Goal: Task Accomplishment & Management: Manage account settings

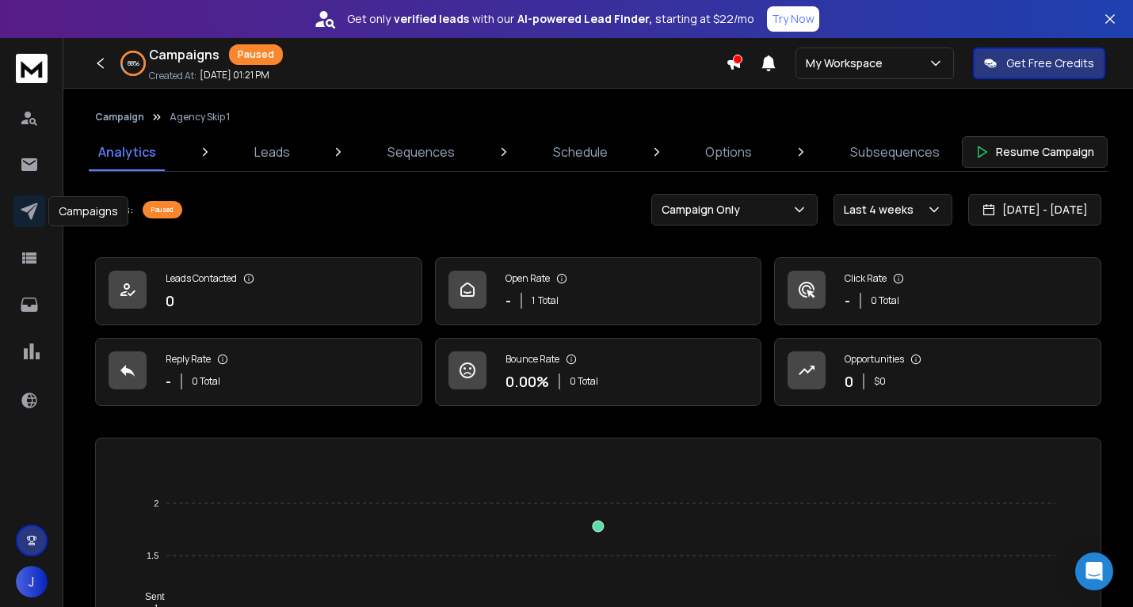
click at [27, 202] on icon at bounding box center [29, 211] width 19 height 19
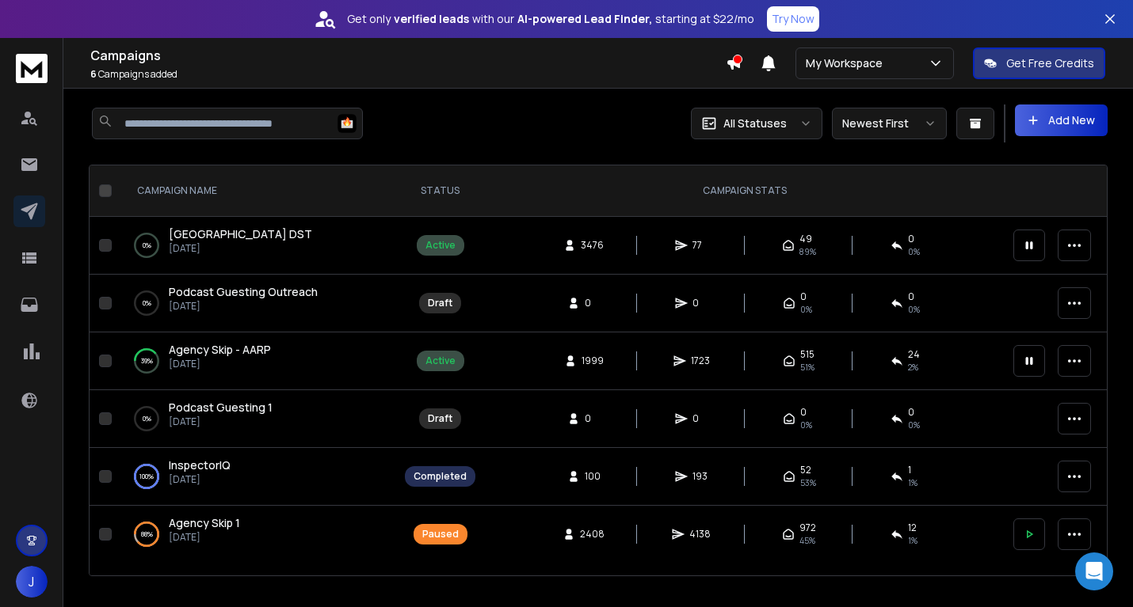
click at [1070, 116] on button "Add New" at bounding box center [1061, 121] width 93 height 32
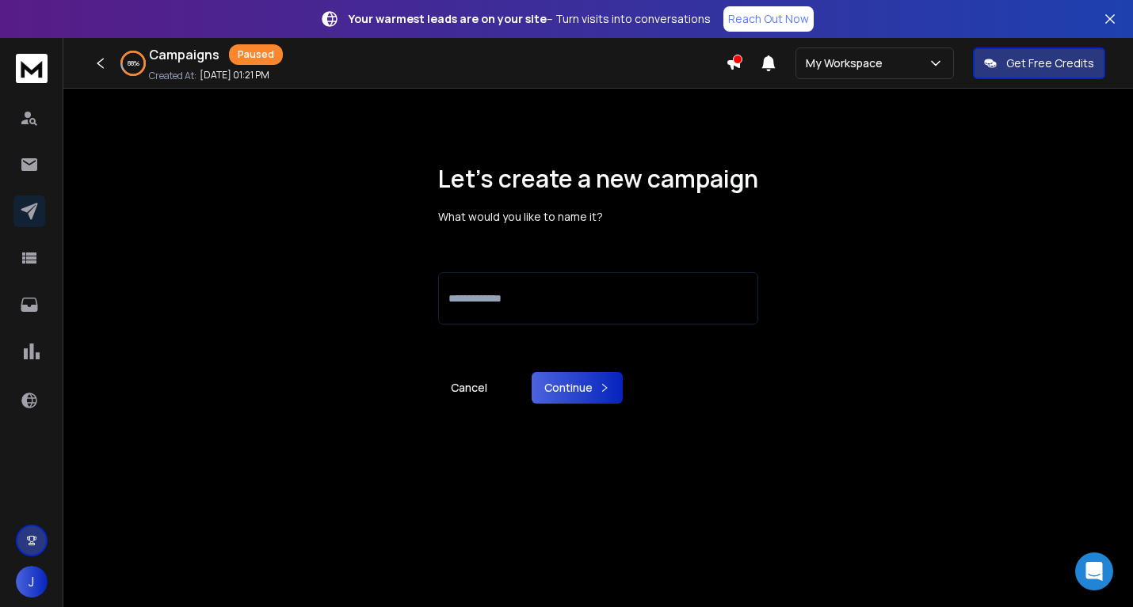
click at [510, 296] on input at bounding box center [598, 298] width 320 height 52
type input "****"
click at [570, 384] on button "Continue" at bounding box center [576, 388] width 91 height 32
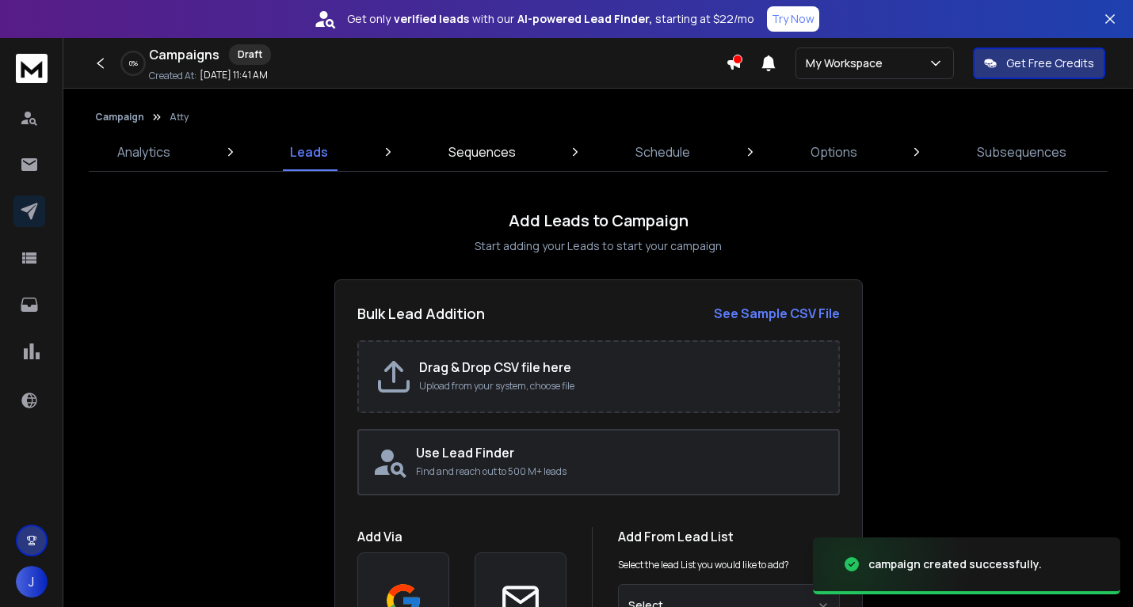
click at [452, 153] on p "Sequences" at bounding box center [481, 152] width 67 height 19
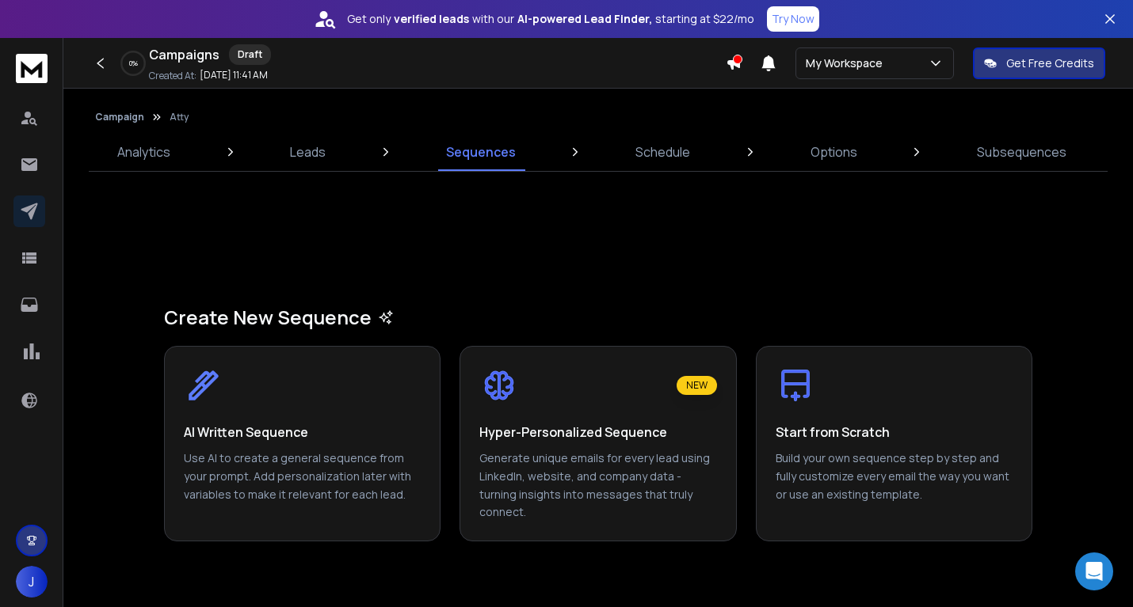
click at [824, 398] on div "button" at bounding box center [893, 386] width 237 height 40
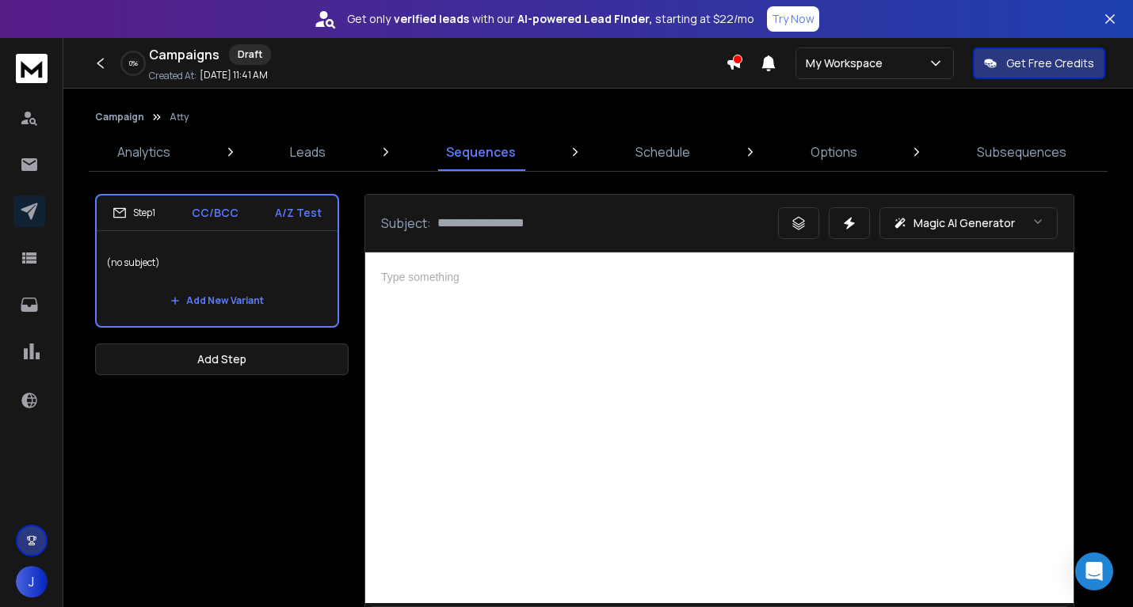
click at [472, 306] on div at bounding box center [719, 428] width 708 height 351
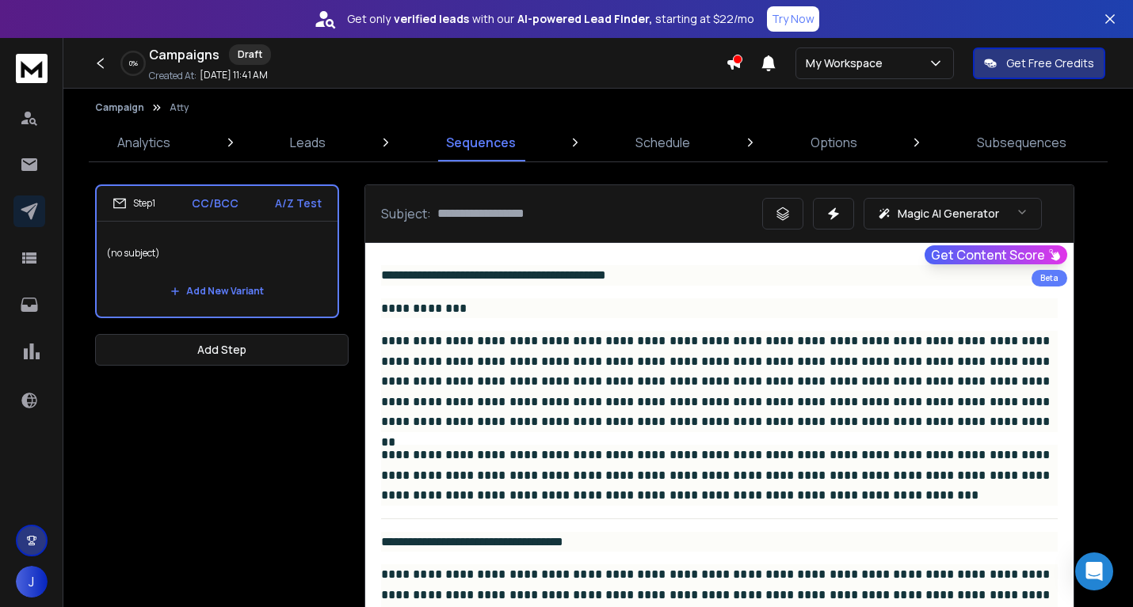
click at [583, 299] on p "**********" at bounding box center [719, 309] width 676 height 21
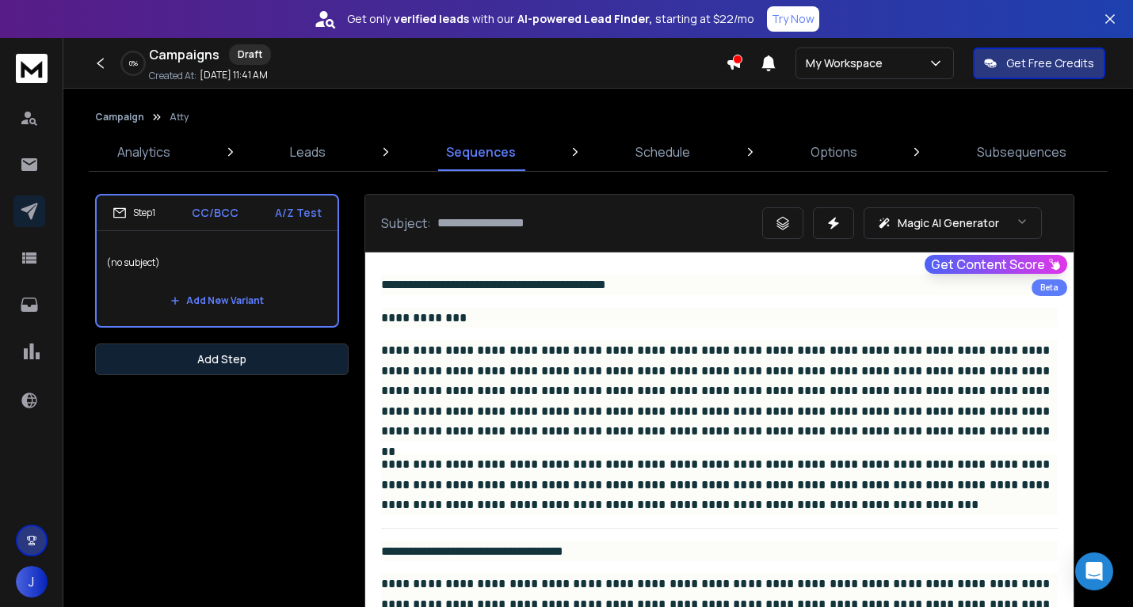
click at [200, 359] on button "Add Step" at bounding box center [221, 360] width 253 height 32
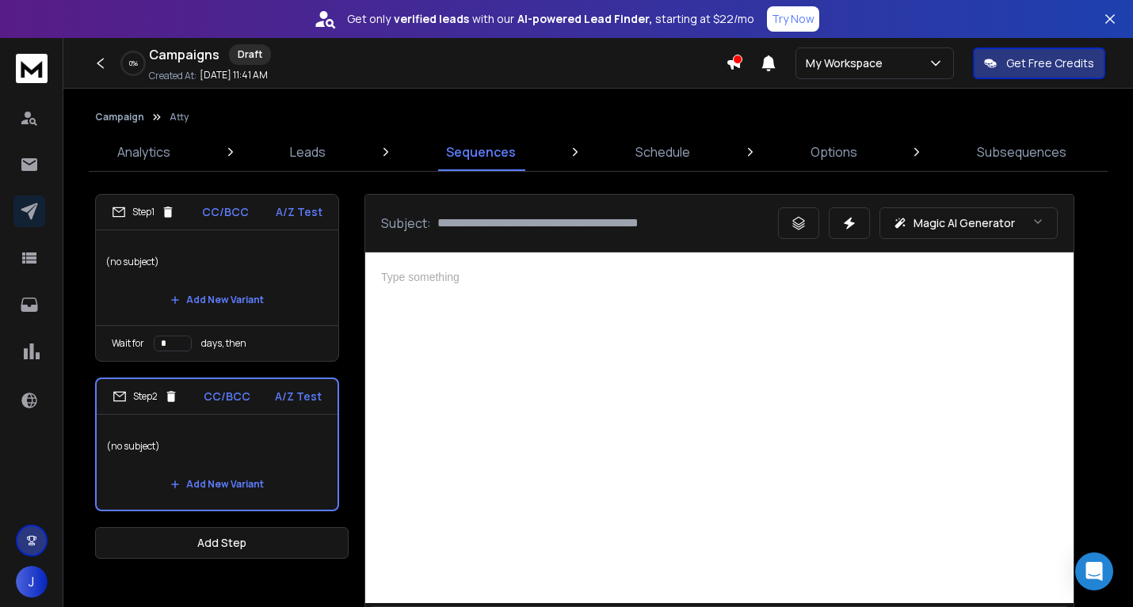
click at [395, 280] on div at bounding box center [719, 276] width 676 height 17
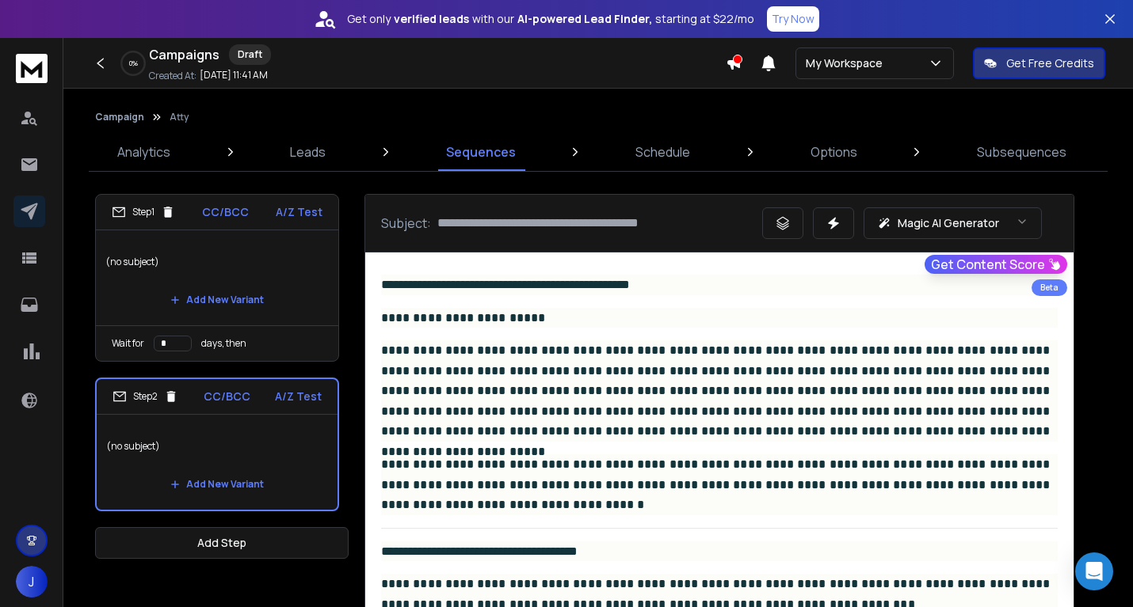
click at [171, 264] on p "(no subject)" at bounding box center [216, 262] width 223 height 44
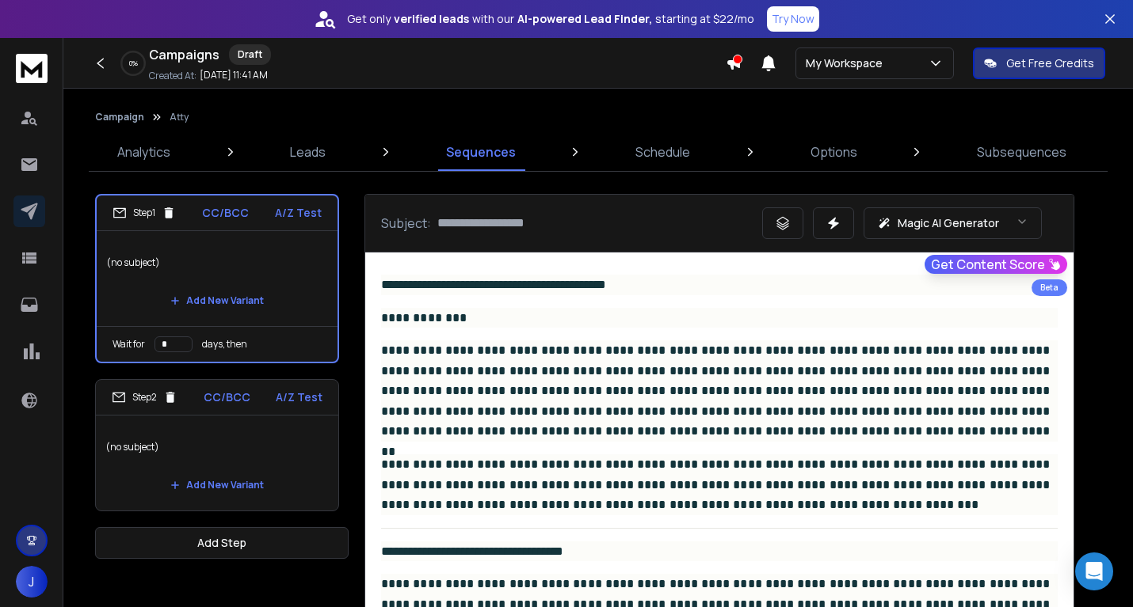
click at [460, 223] on input at bounding box center [591, 223] width 309 height 19
paste input "**********"
type input "**********"
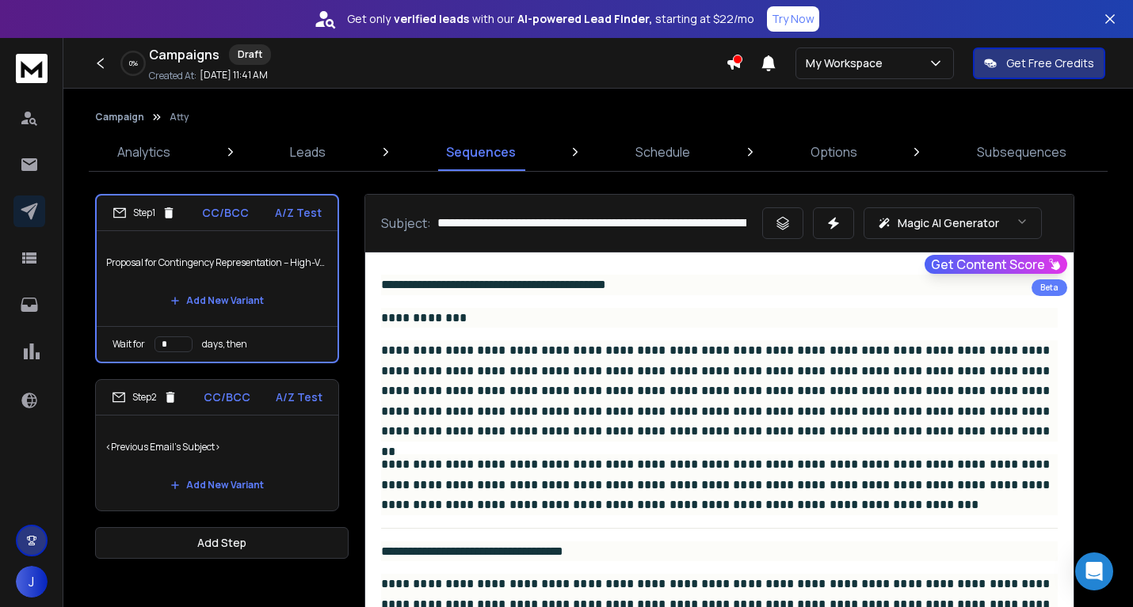
scroll to position [0, 656]
click at [146, 445] on p "<Previous Email's Subject>" at bounding box center [216, 447] width 223 height 44
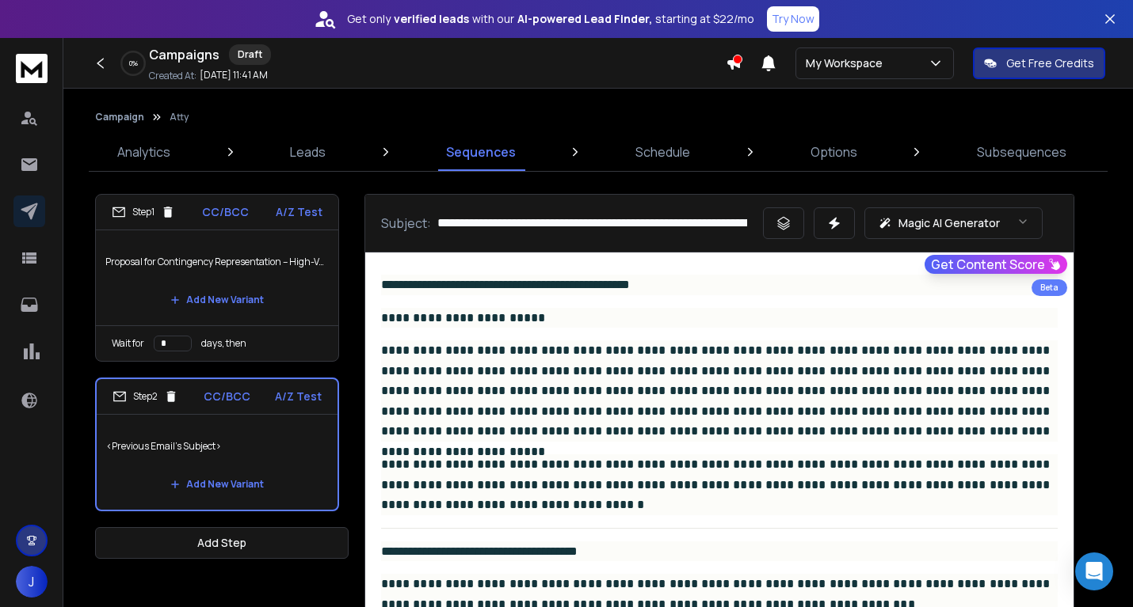
click at [146, 445] on p "<Previous Email's Subject>" at bounding box center [217, 447] width 222 height 44
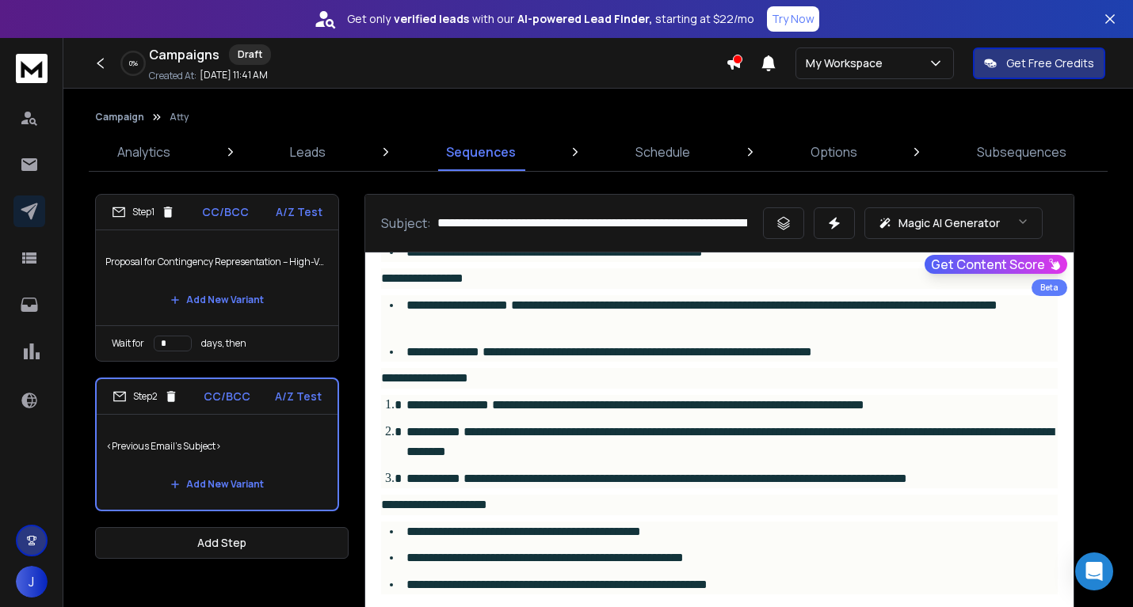
scroll to position [78, 0]
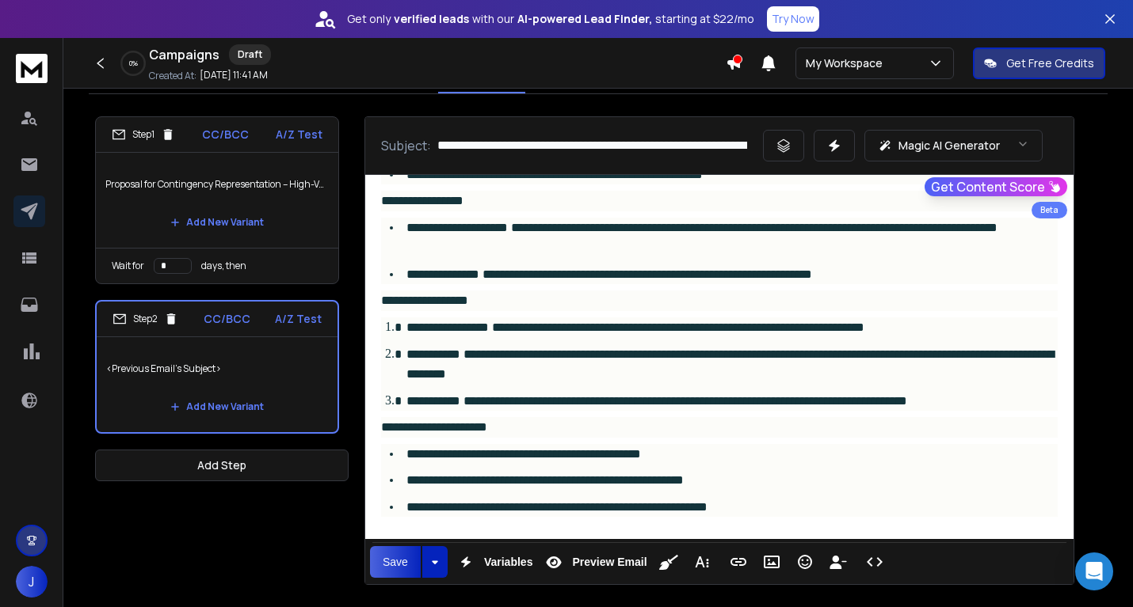
click at [782, 512] on p "**********" at bounding box center [731, 507] width 651 height 21
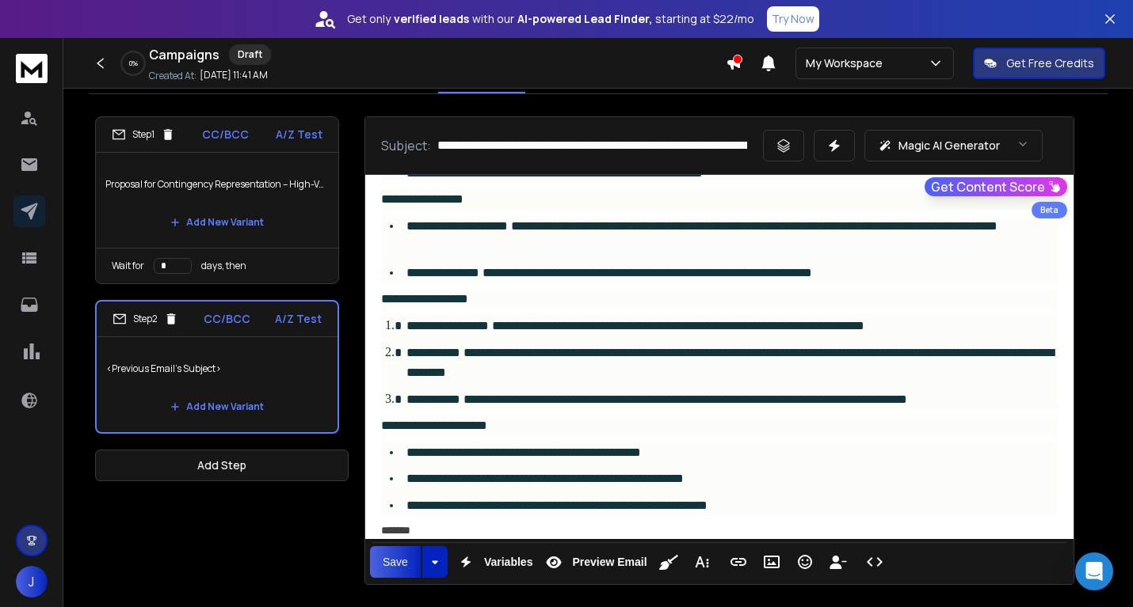
scroll to position [1024, 0]
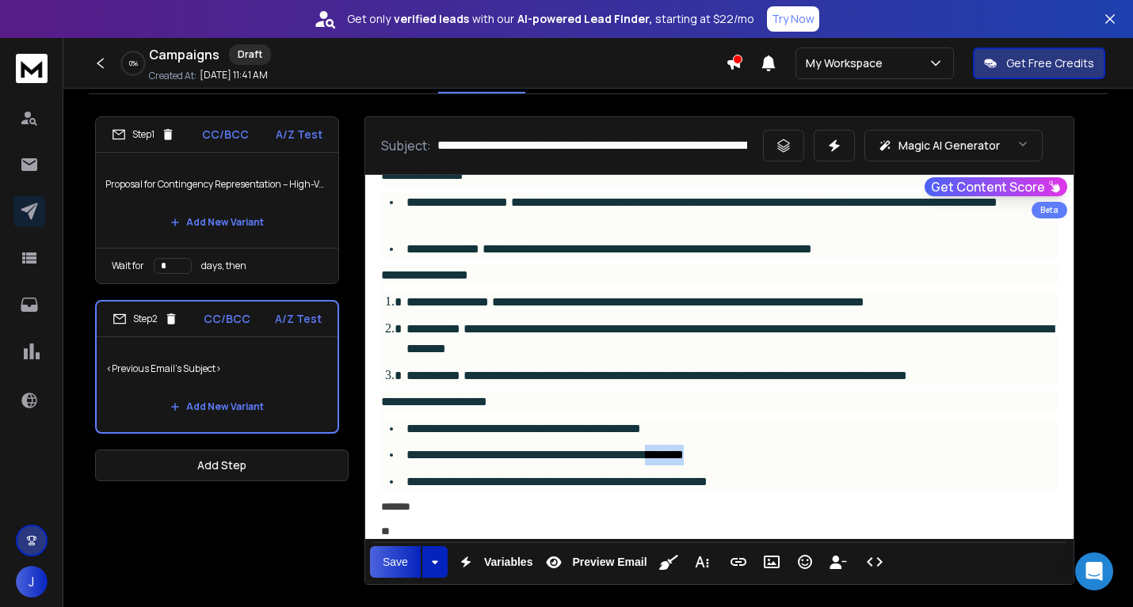
drag, startPoint x: 760, startPoint y: 458, endPoint x: 706, endPoint y: 458, distance: 53.9
click at [706, 458] on p "**********" at bounding box center [731, 455] width 651 height 21
click at [262, 208] on button "Add New Variant" at bounding box center [217, 223] width 119 height 32
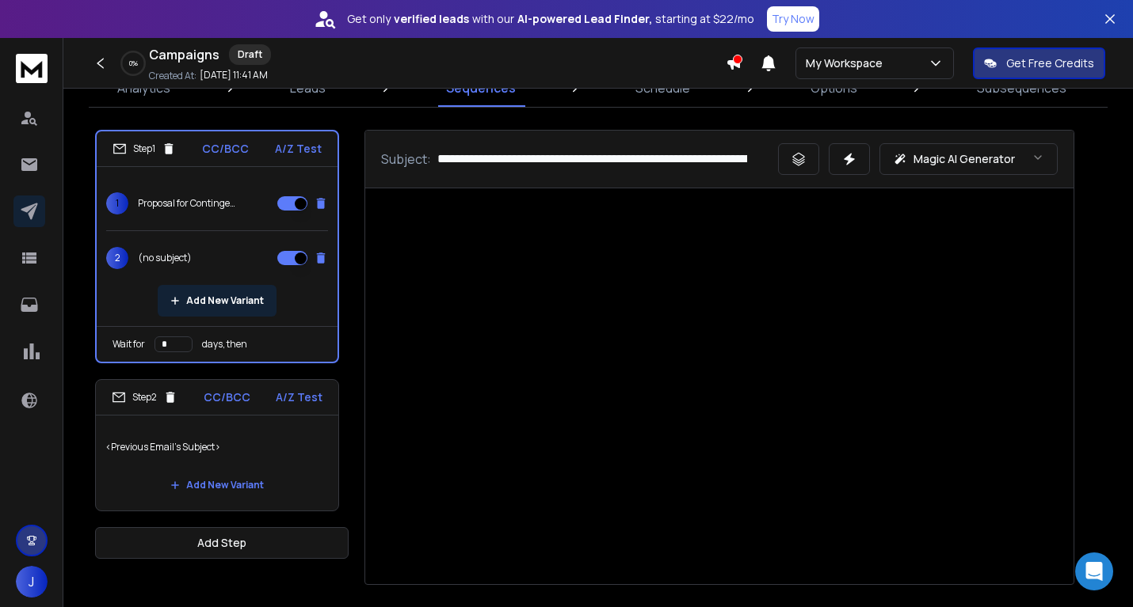
scroll to position [64, 0]
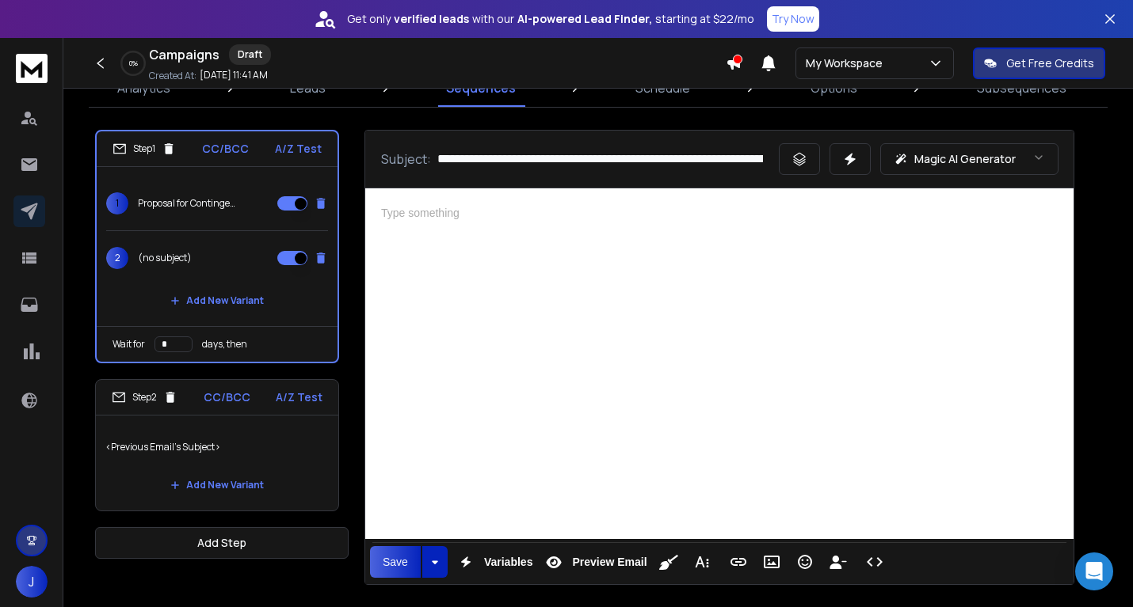
click at [192, 198] on p "Proposal for Contingency Representation – High-Value Paternity Fraud & Asset Re…" at bounding box center [188, 203] width 101 height 13
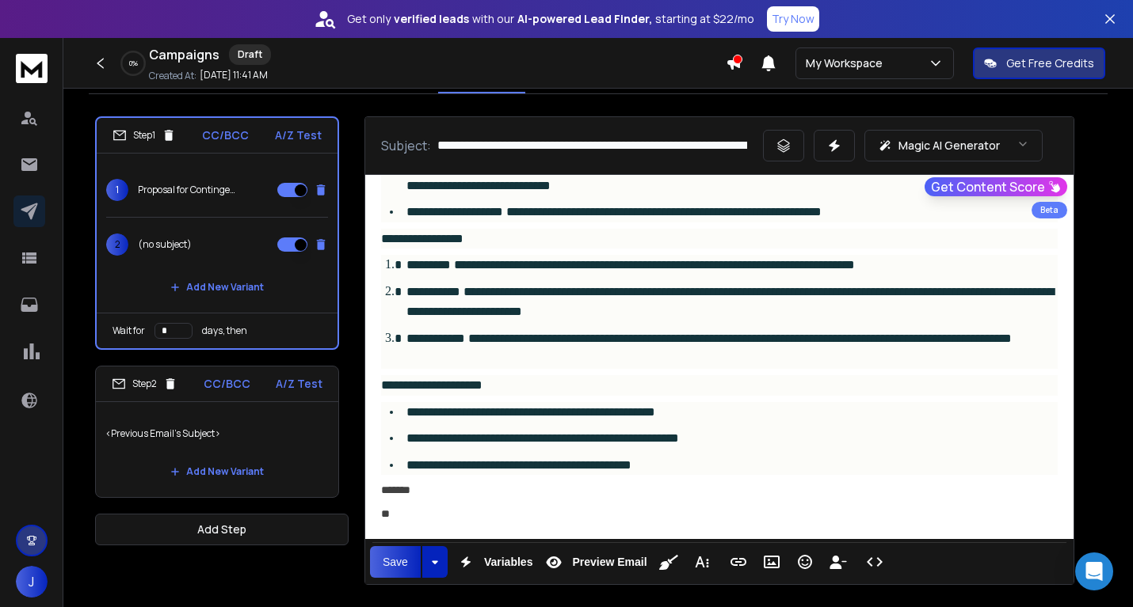
scroll to position [1164, 0]
drag, startPoint x: 631, startPoint y: 437, endPoint x: 589, endPoint y: 438, distance: 42.0
click at [589, 438] on p "**********" at bounding box center [731, 438] width 651 height 21
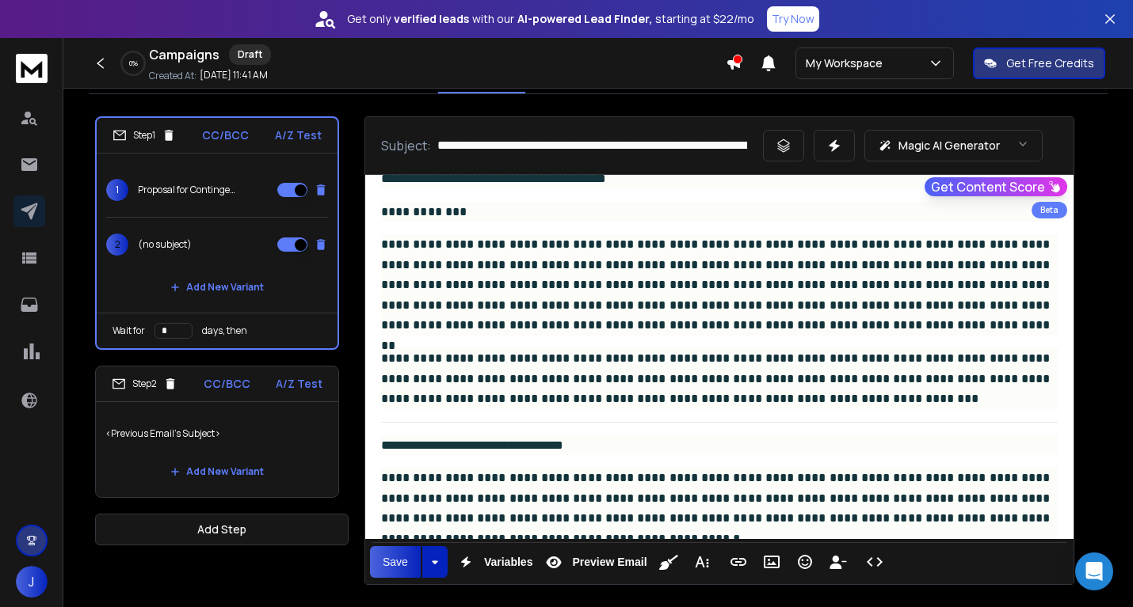
scroll to position [0, 0]
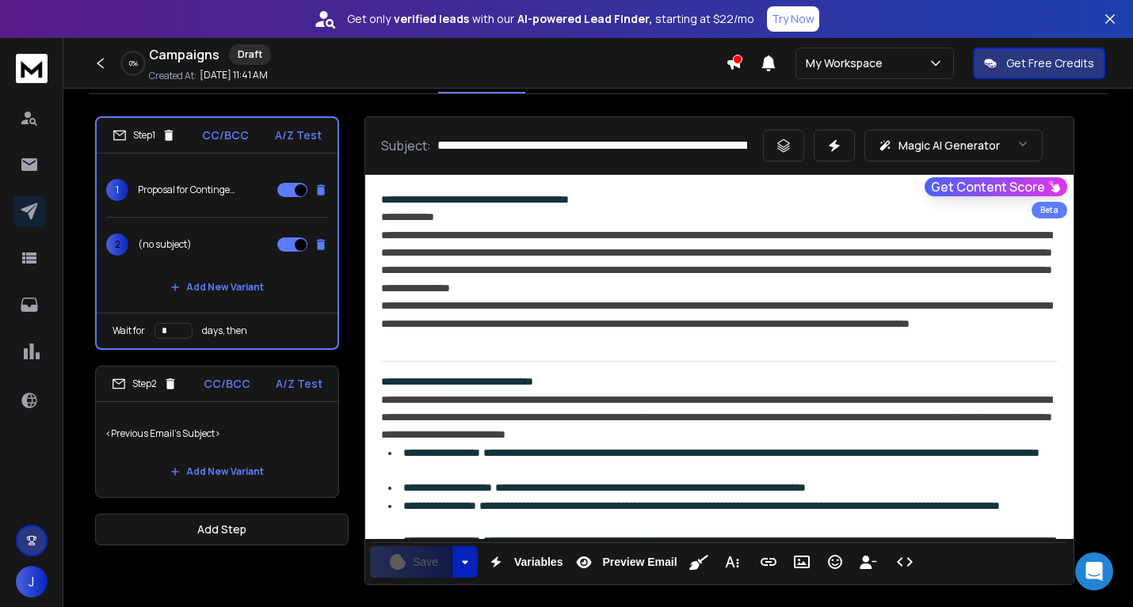
click at [216, 246] on div "2 (no subject)" at bounding box center [217, 245] width 222 height 54
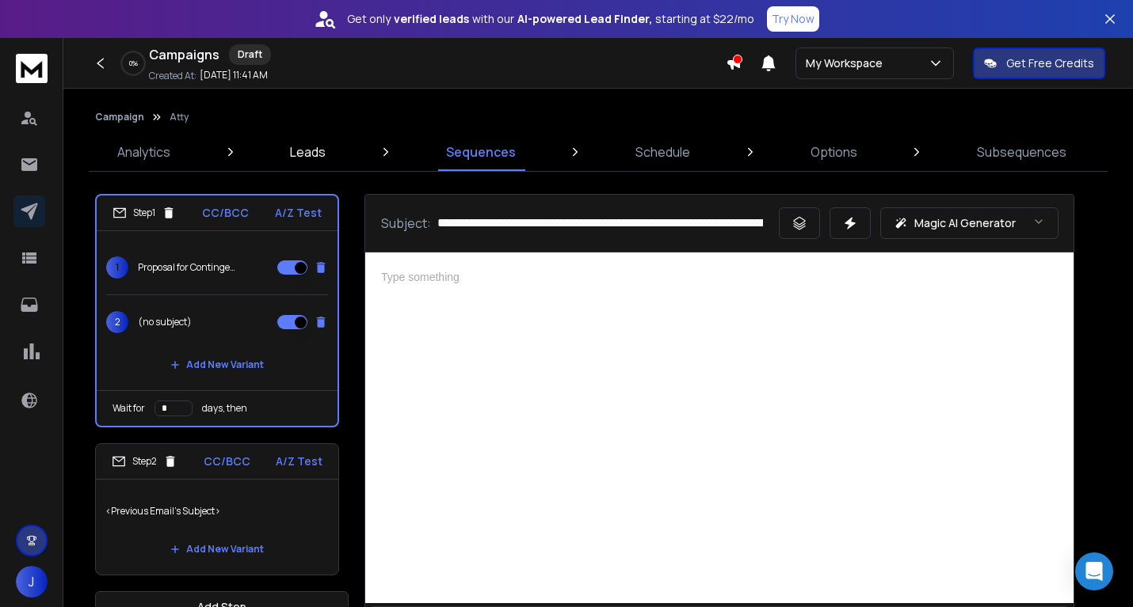
click at [313, 158] on p "Leads" at bounding box center [308, 152] width 36 height 19
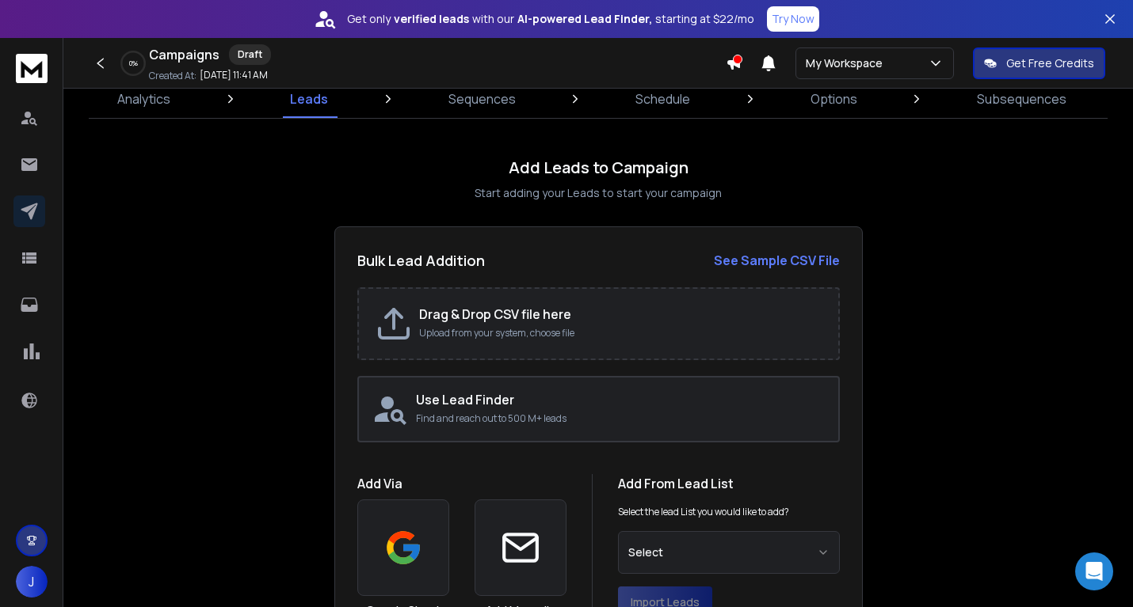
scroll to position [112, 0]
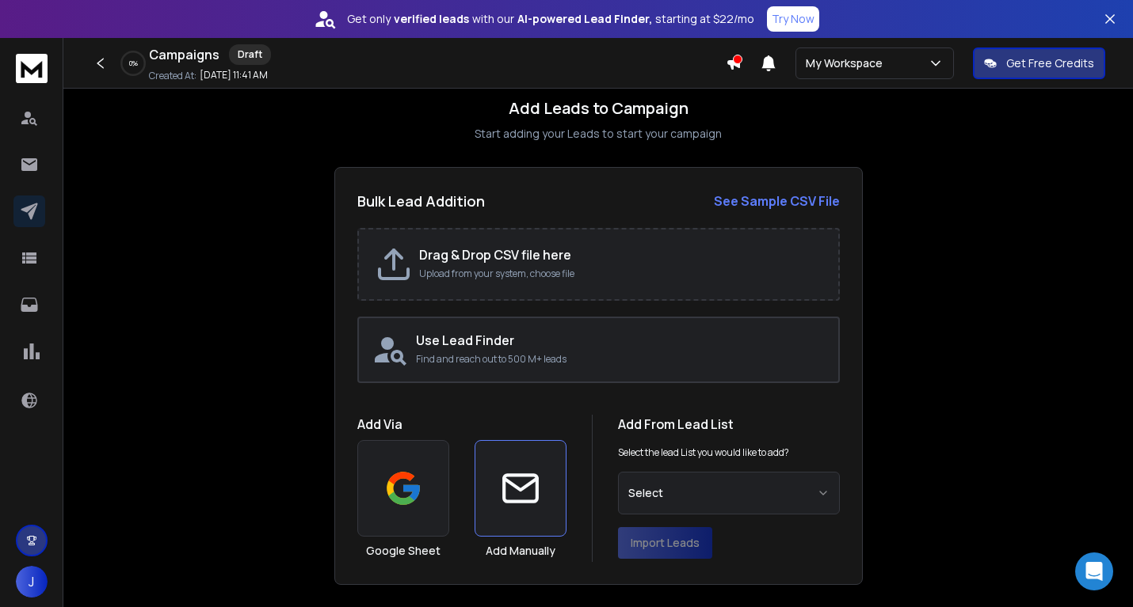
click at [523, 475] on icon at bounding box center [520, 488] width 33 height 26
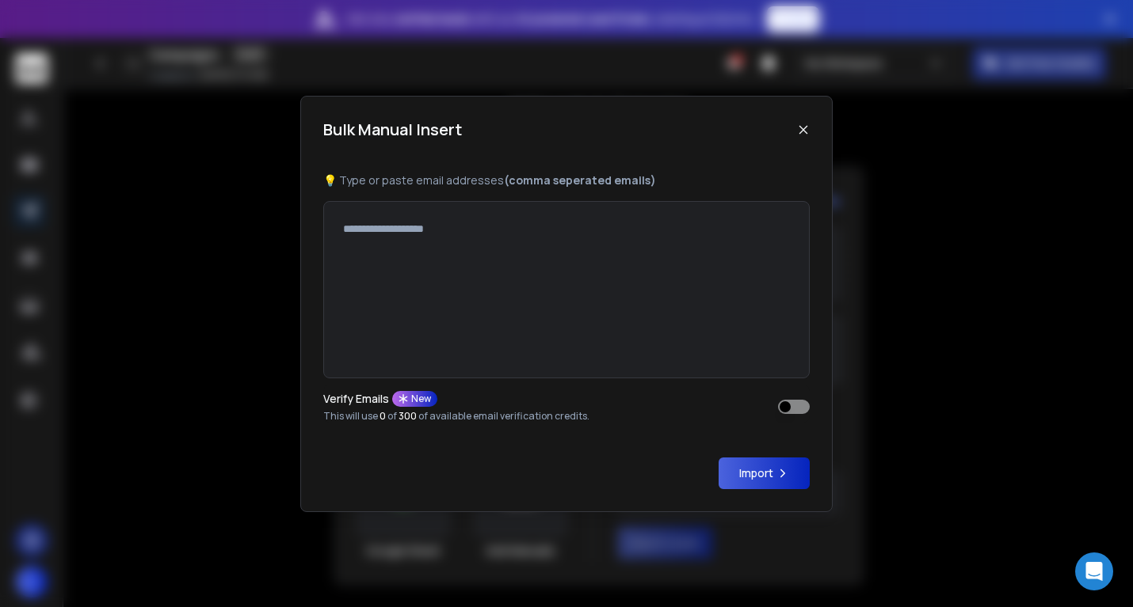
click at [412, 236] on textarea at bounding box center [566, 289] width 486 height 177
paste textarea "**********"
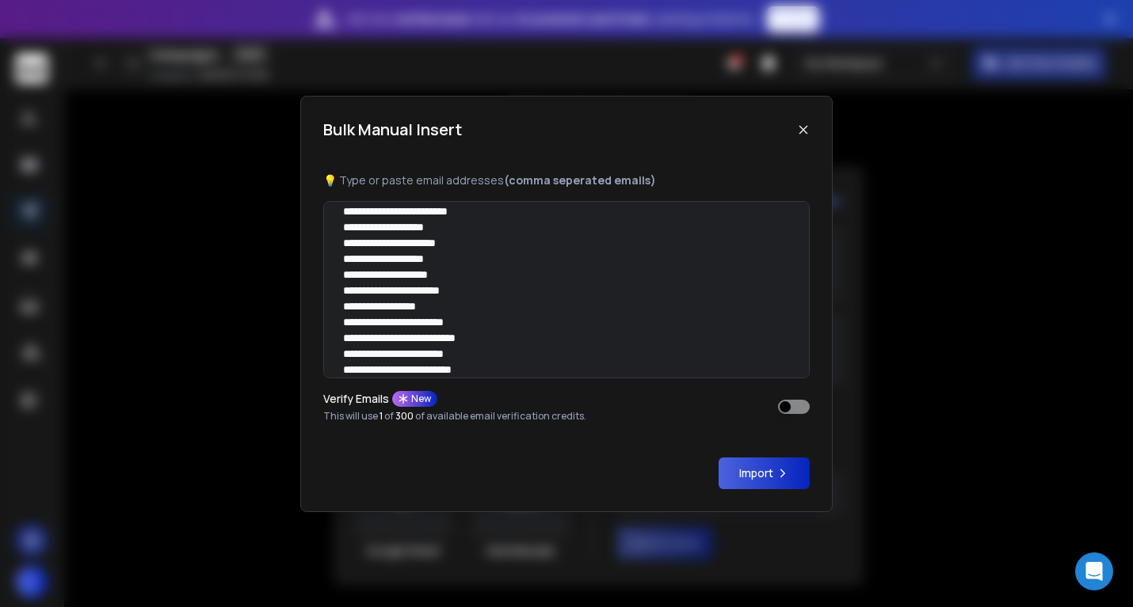
scroll to position [0, 0]
click at [520, 236] on textarea "**********" at bounding box center [566, 289] width 486 height 177
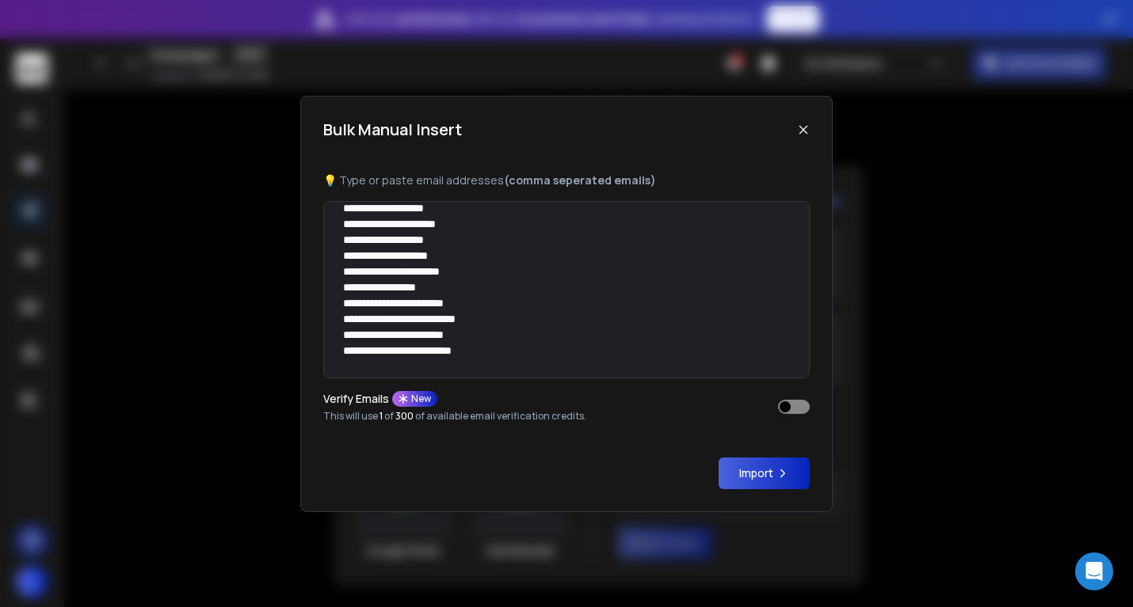
click at [743, 474] on button "Import" at bounding box center [763, 474] width 91 height 32
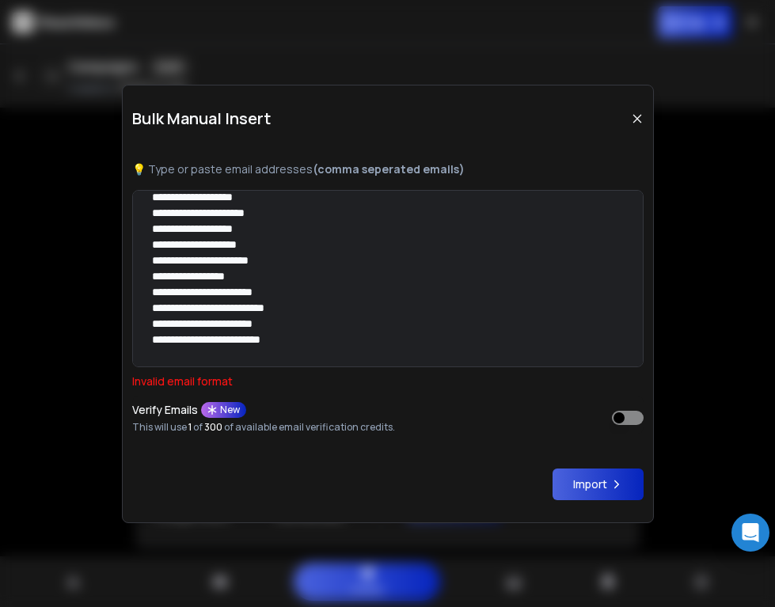
drag, startPoint x: 152, startPoint y: 210, endPoint x: 380, endPoint y: 432, distance: 318.1
click at [380, 432] on form "**********" at bounding box center [388, 331] width 512 height 339
paste textarea "**********"
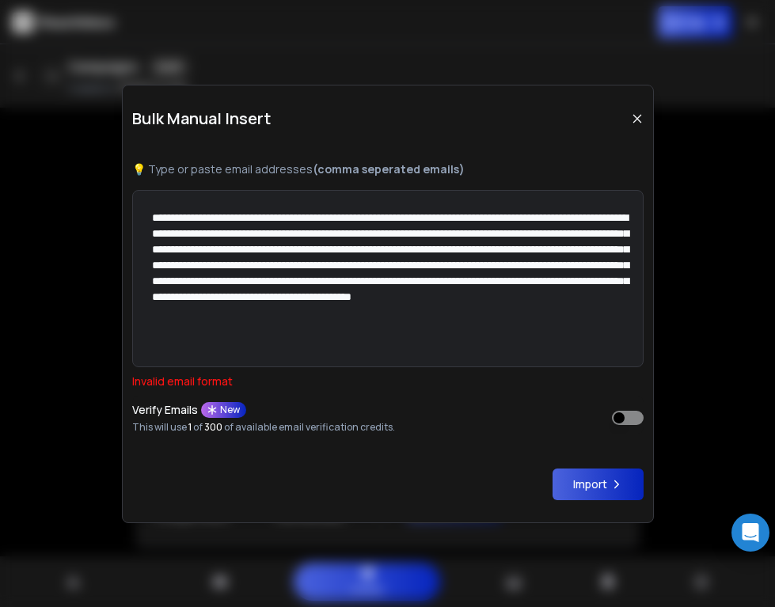
scroll to position [0, 0]
click at [588, 487] on button "Import" at bounding box center [598, 485] width 91 height 32
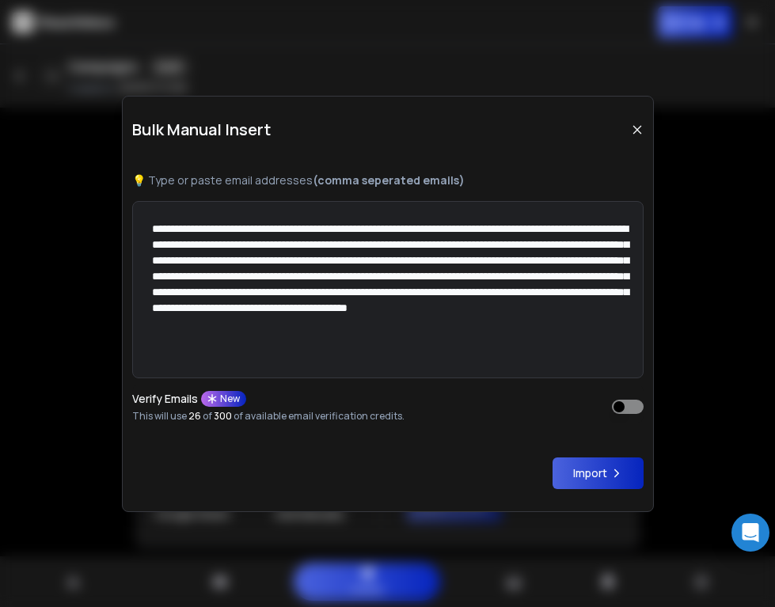
type textarea "**********"
click at [592, 471] on button "Import" at bounding box center [598, 474] width 91 height 32
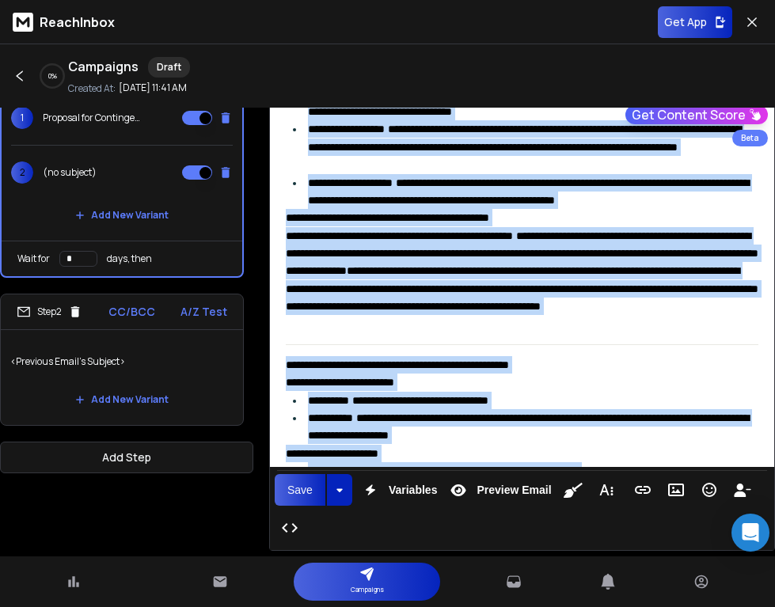
scroll to position [884, 0]
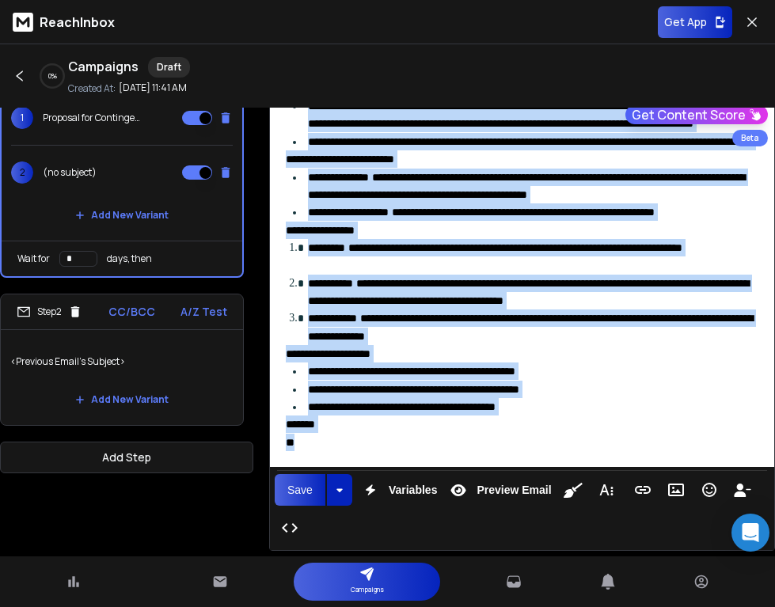
drag, startPoint x: 282, startPoint y: 128, endPoint x: 616, endPoint y: 532, distance: 524.9
click at [616, 532] on div "**********" at bounding box center [522, 326] width 504 height 447
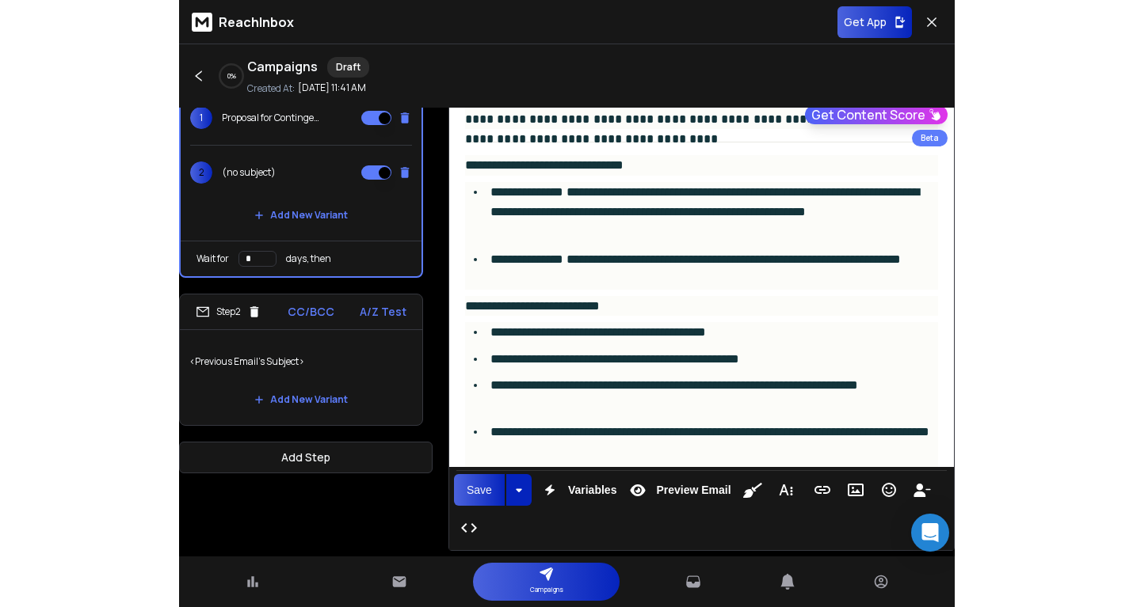
scroll to position [0, 0]
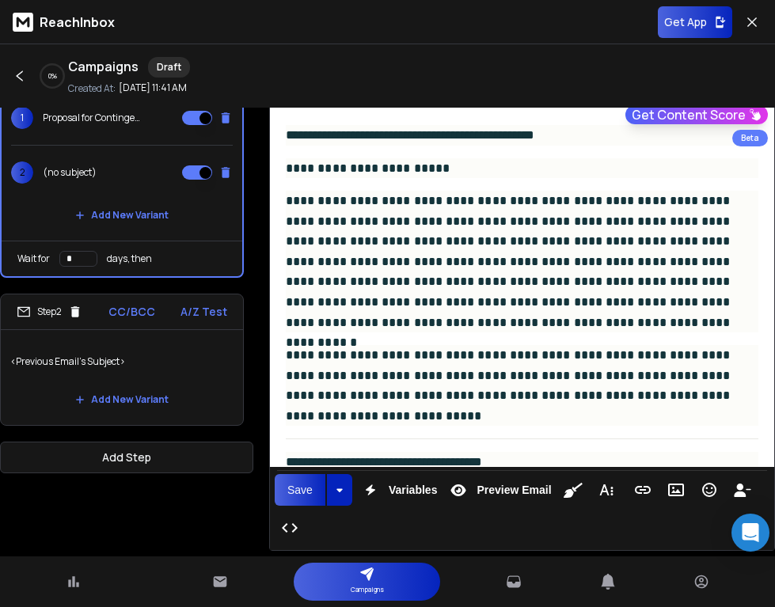
click at [94, 183] on div "2 (no subject)" at bounding box center [54, 173] width 86 height 22
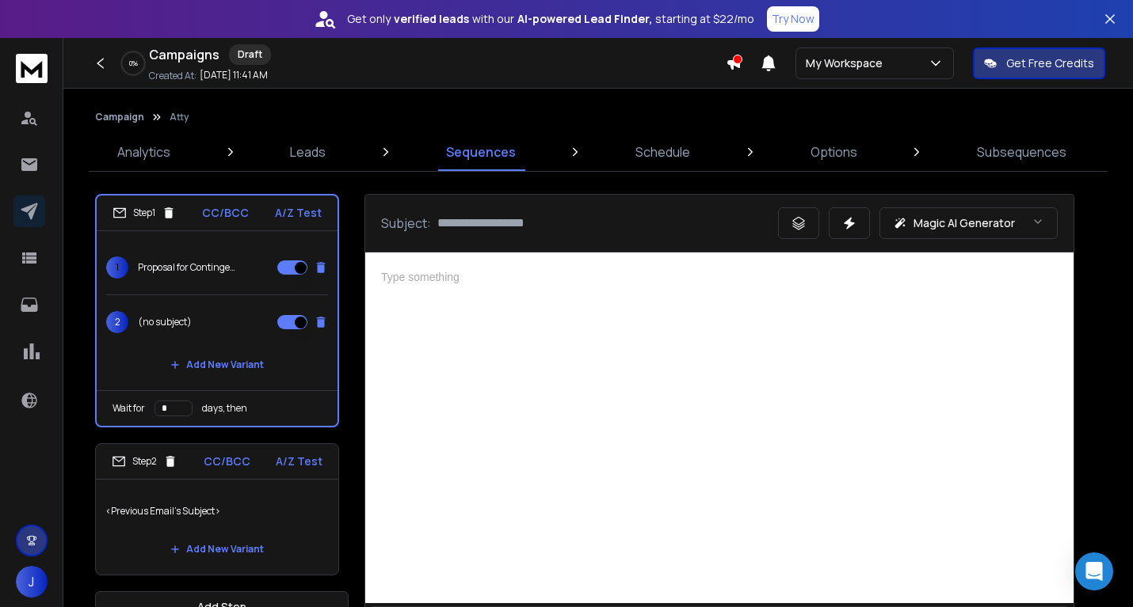
click at [404, 281] on div at bounding box center [719, 276] width 676 height 17
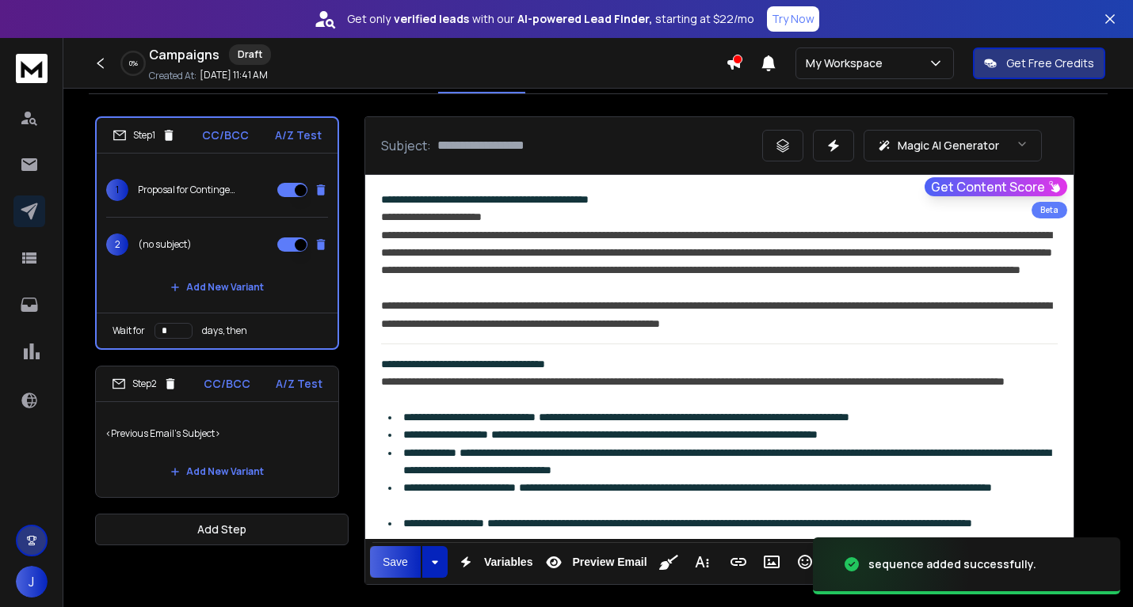
click at [185, 244] on p "(no subject)" at bounding box center [165, 244] width 54 height 13
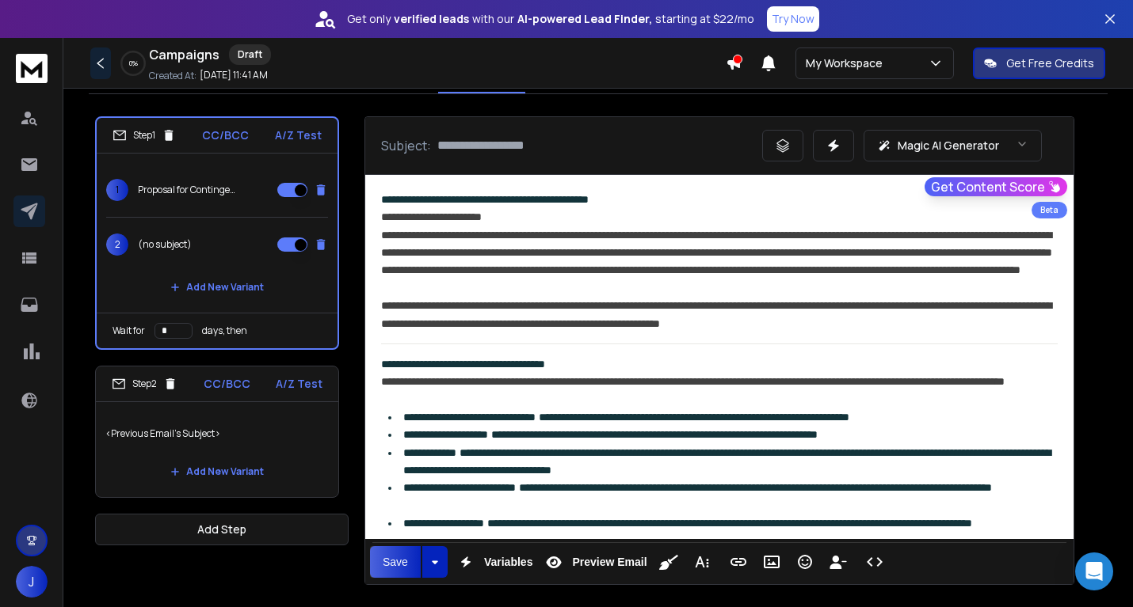
click at [99, 68] on icon at bounding box center [100, 63] width 14 height 14
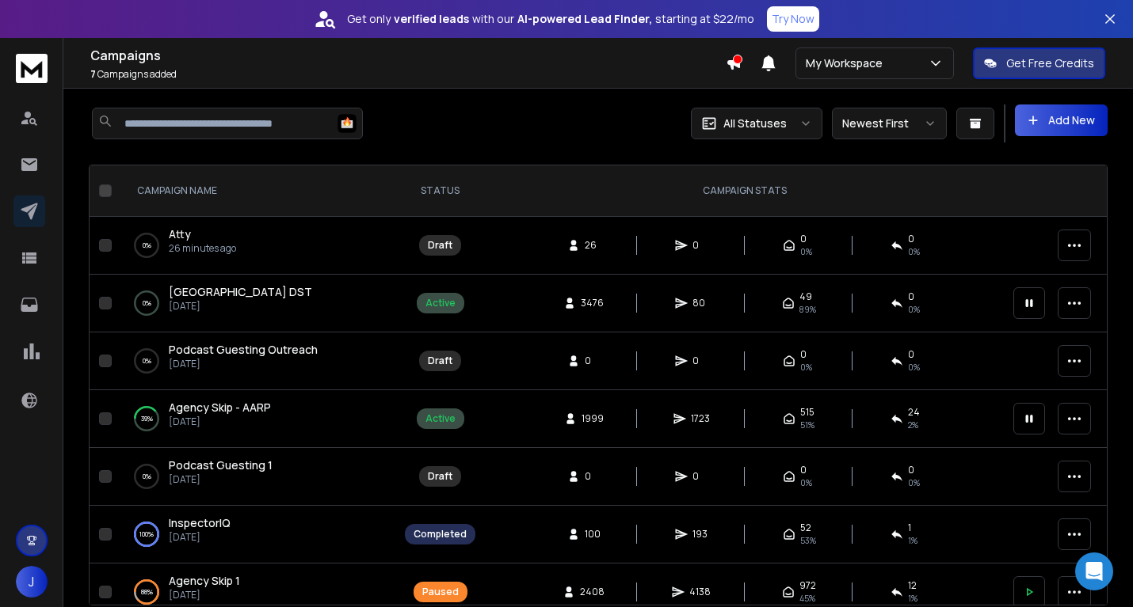
click at [238, 230] on div "0 % Atty 26 minutes ago" at bounding box center [257, 246] width 246 height 38
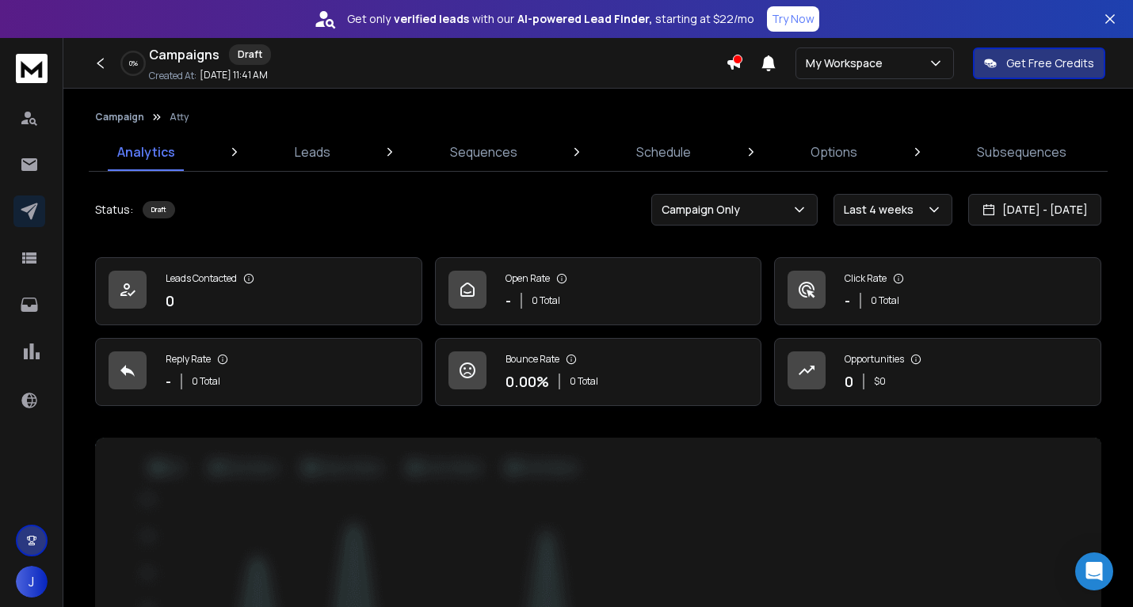
click at [424, 151] on div "Analytics Leads Sequences Schedule Options Subsequences" at bounding box center [592, 152] width 1006 height 38
click at [479, 147] on p "Sequences" at bounding box center [483, 152] width 67 height 19
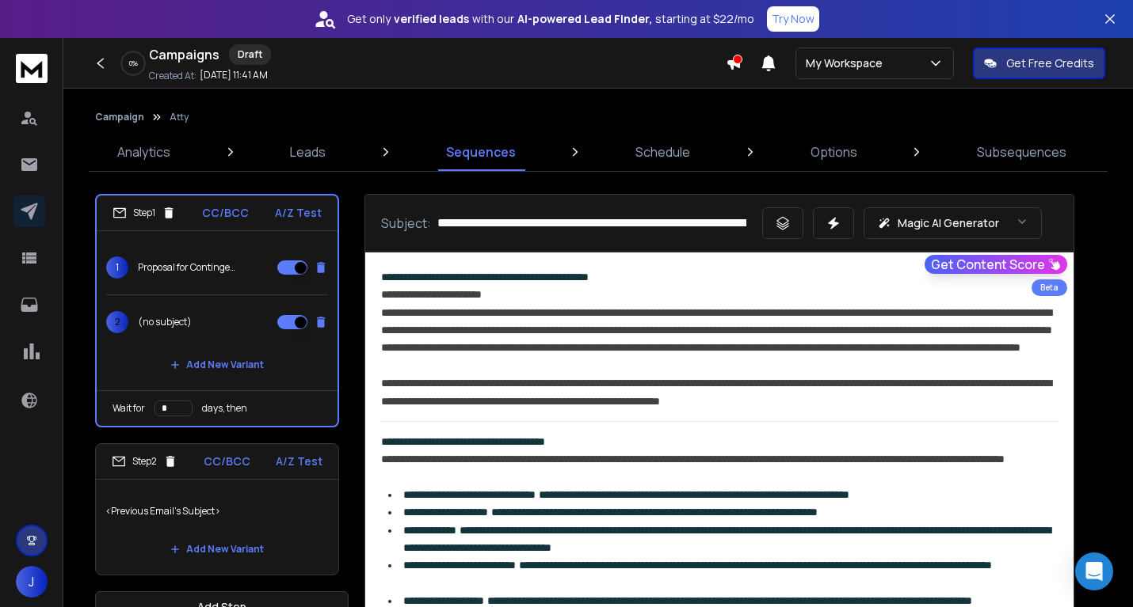
click at [218, 326] on div "2 (no subject)" at bounding box center [217, 322] width 222 height 54
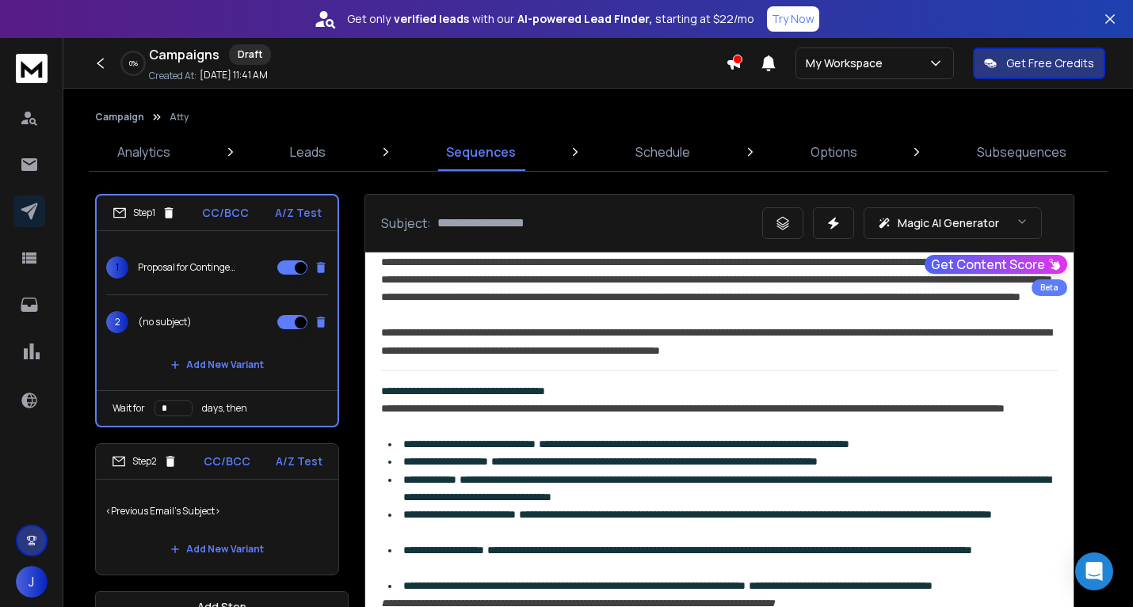
scroll to position [78, 0]
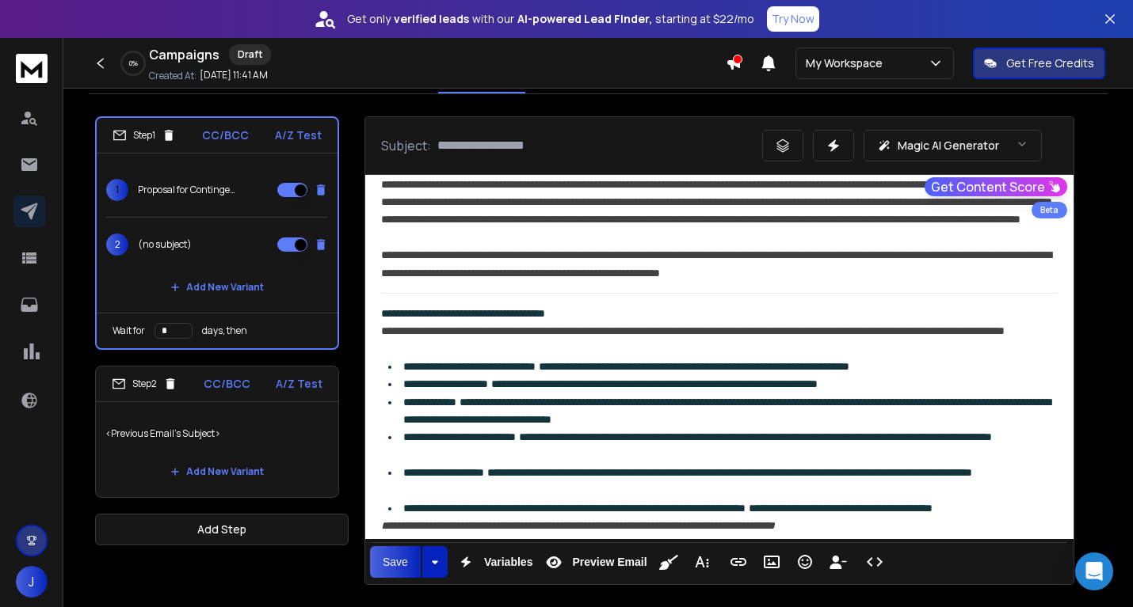
click at [322, 246] on icon at bounding box center [321, 244] width 9 height 11
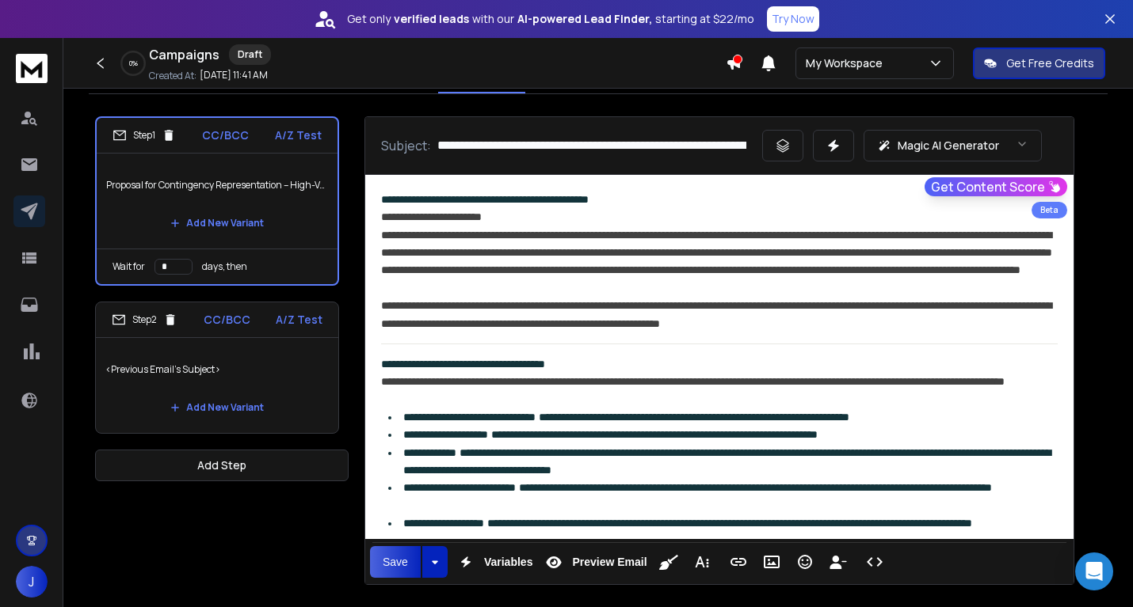
click at [219, 379] on p "<Previous Email's Subject>" at bounding box center [216, 370] width 223 height 44
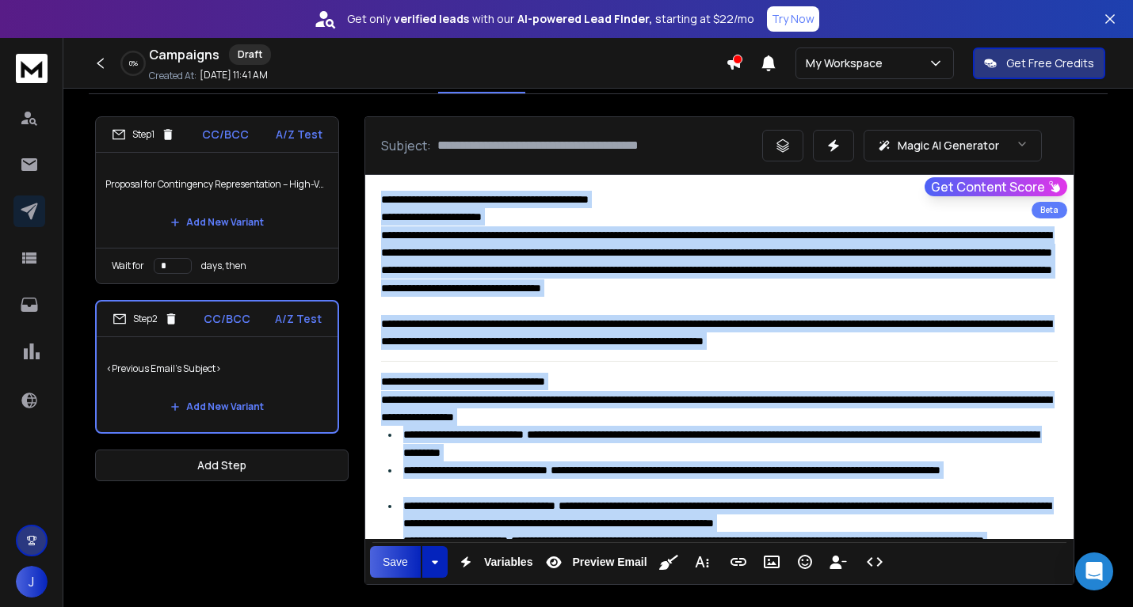
scroll to position [588, 0]
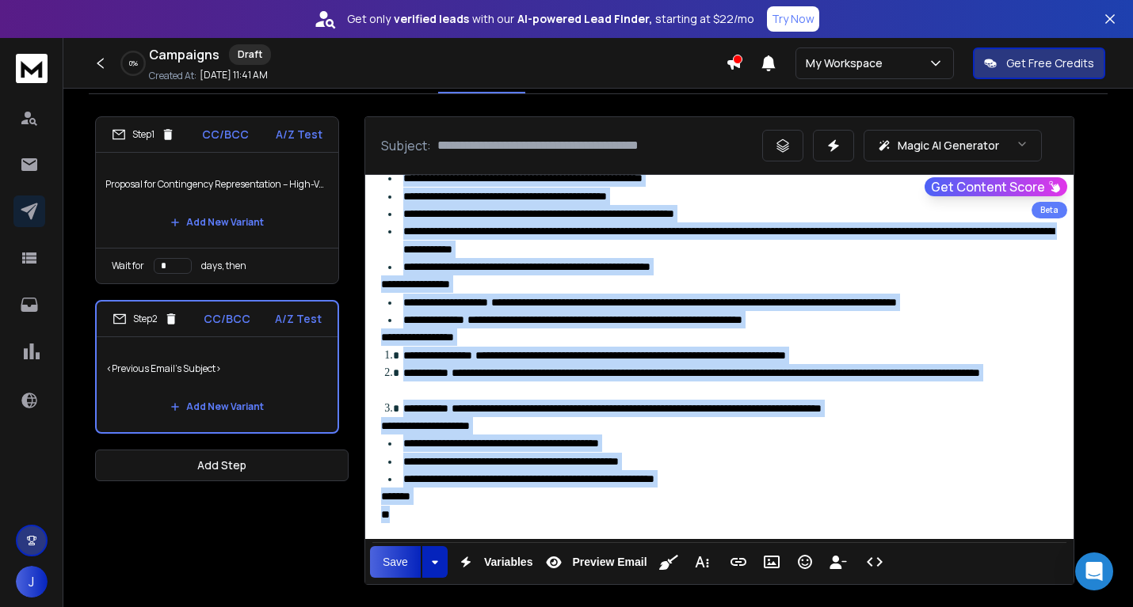
drag, startPoint x: 378, startPoint y: 190, endPoint x: 574, endPoint y: 626, distance: 478.5
click at [574, 530] on html "**********" at bounding box center [566, 225] width 1133 height 607
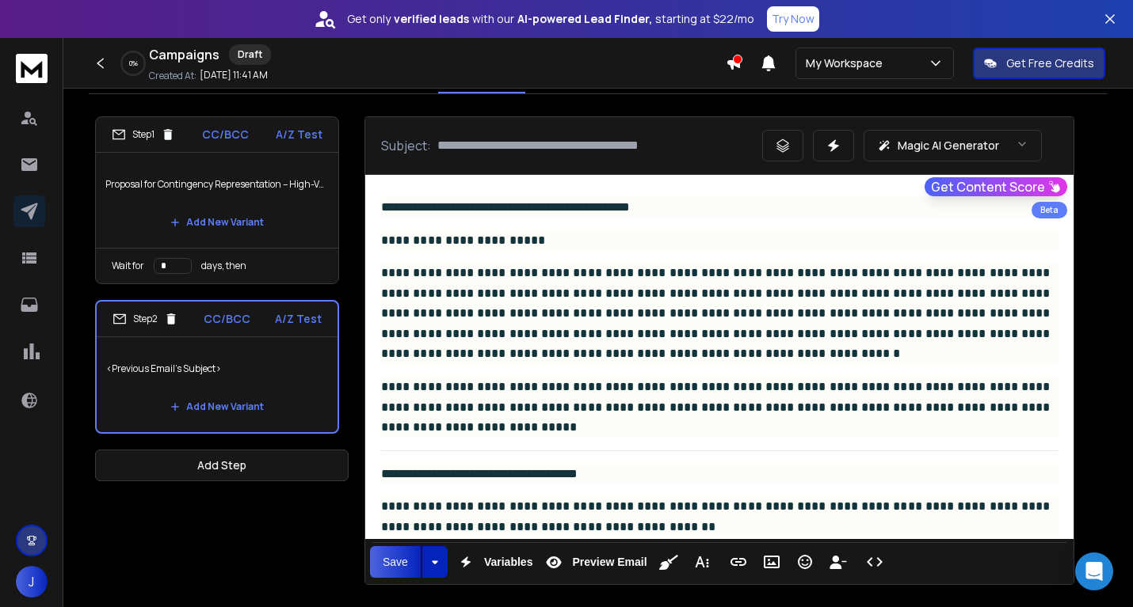
scroll to position [0, 0]
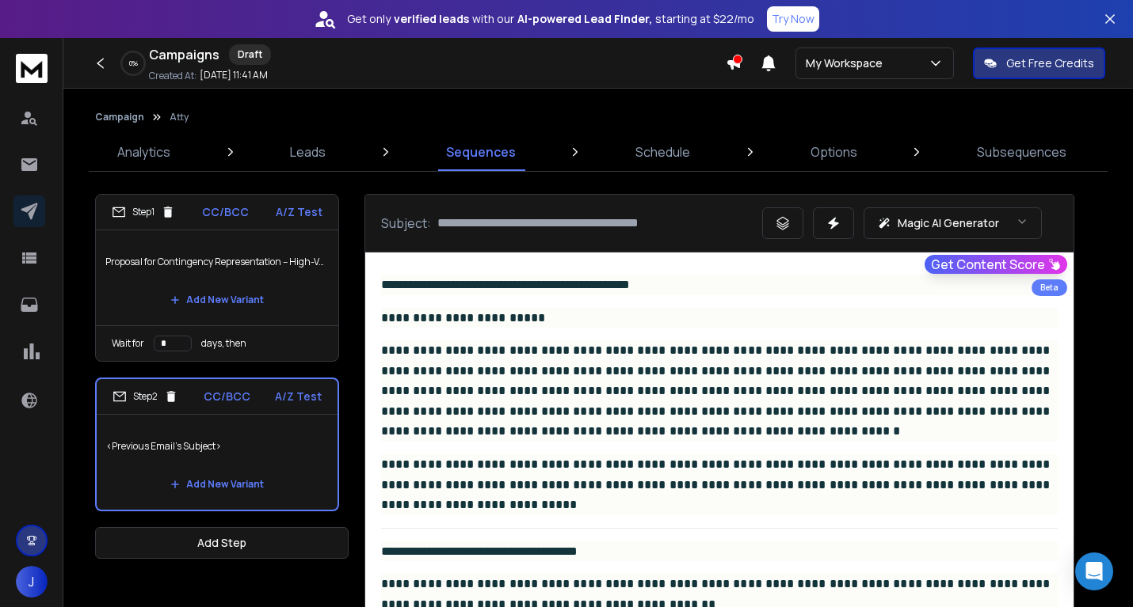
click at [222, 263] on p "Proposal for Contingency Representation – High-Value Paternity Fraud & Asset Re…" at bounding box center [216, 262] width 223 height 44
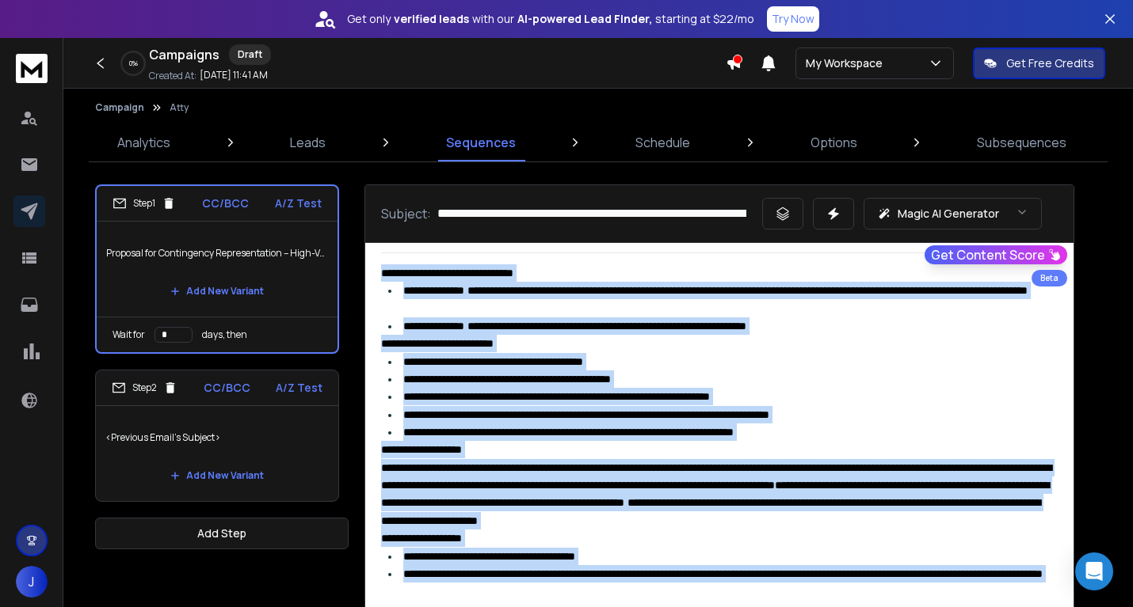
scroll to position [588, 0]
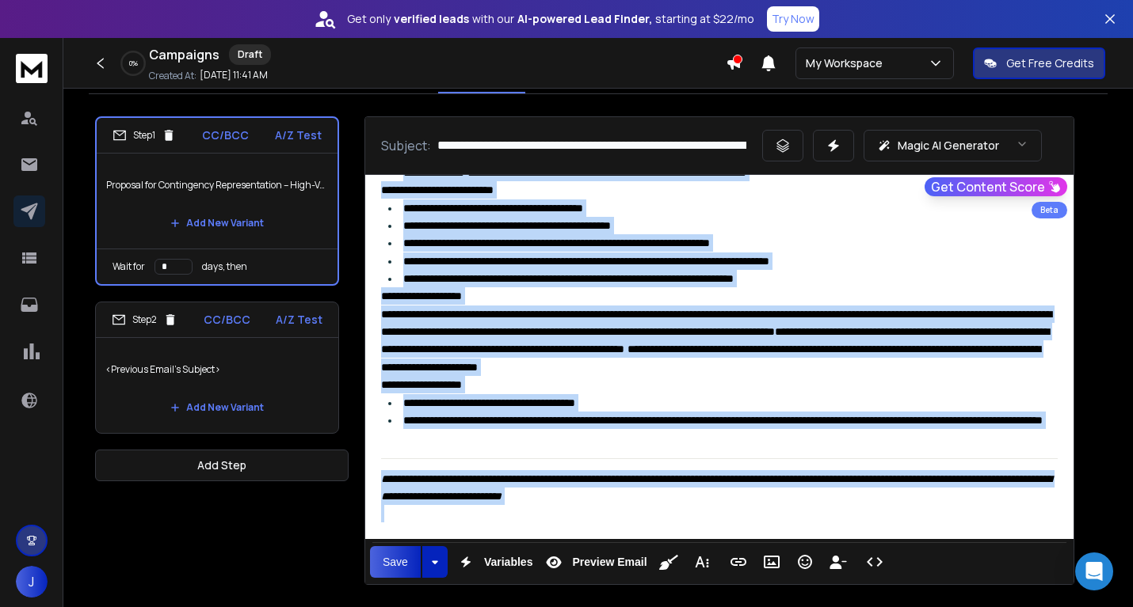
drag, startPoint x: 377, startPoint y: 273, endPoint x: 606, endPoint y: 626, distance: 420.9
click at [606, 530] on html "**********" at bounding box center [566, 225] width 1133 height 607
paste div
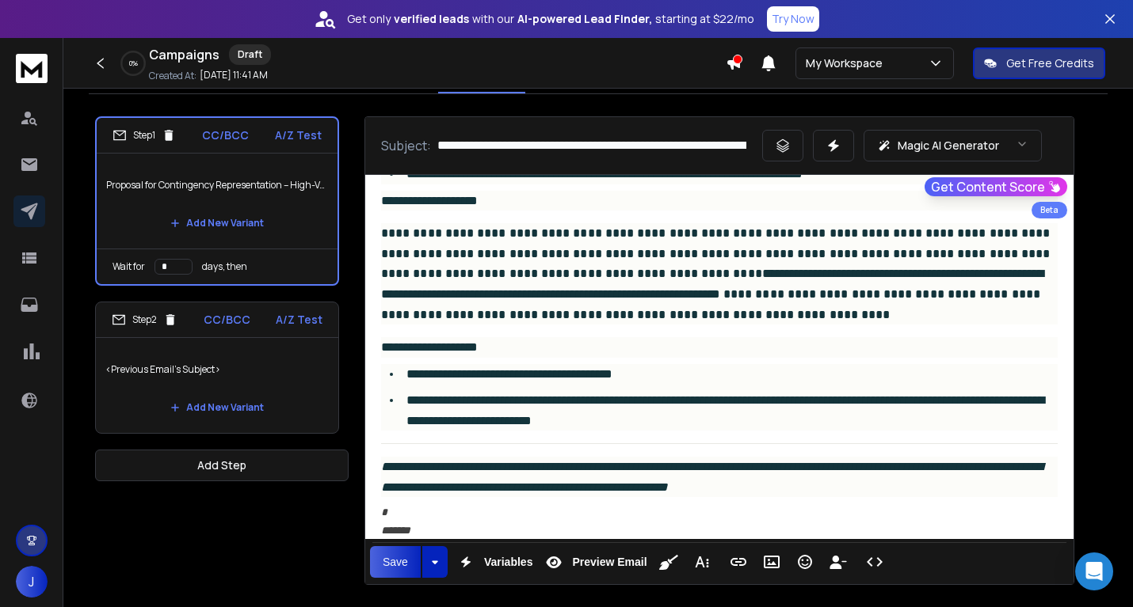
scroll to position [1096, 0]
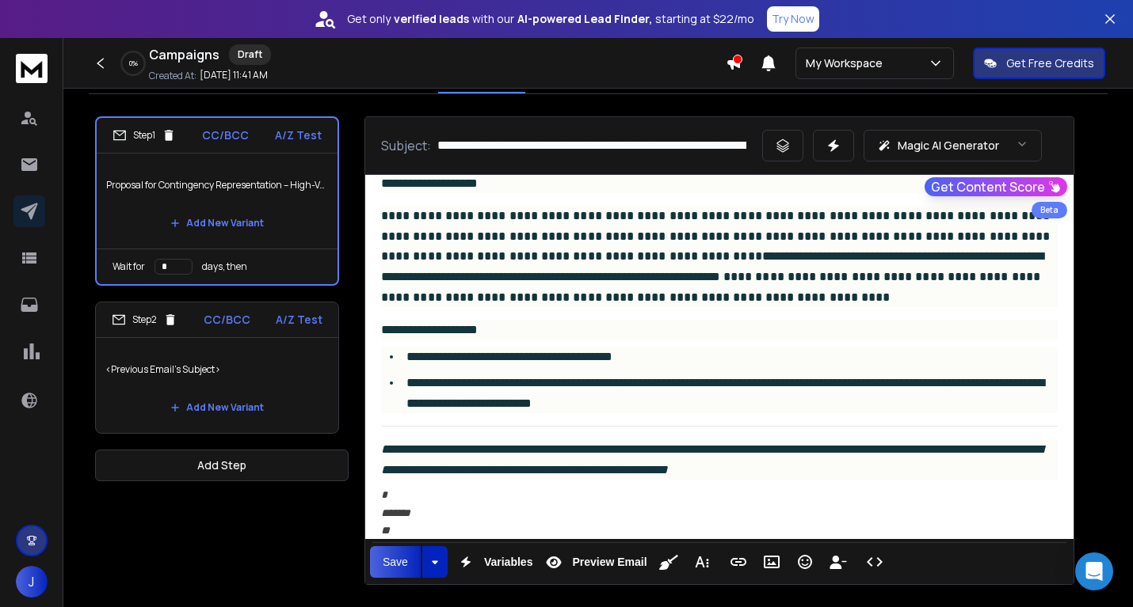
click at [206, 386] on p "<Previous Email's Subject>" at bounding box center [216, 370] width 223 height 44
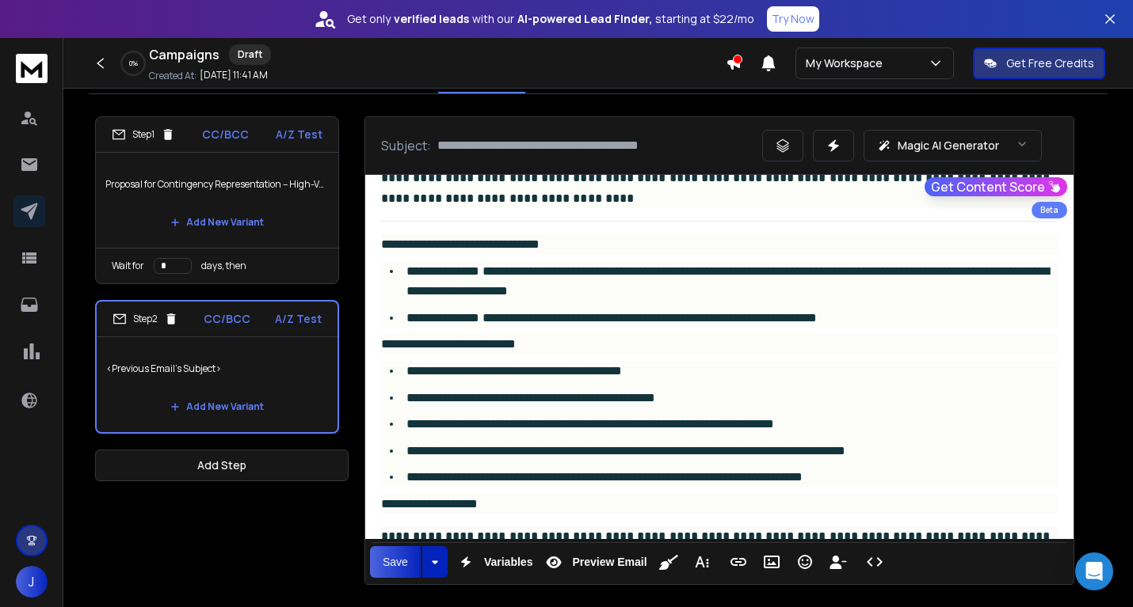
scroll to position [1079, 0]
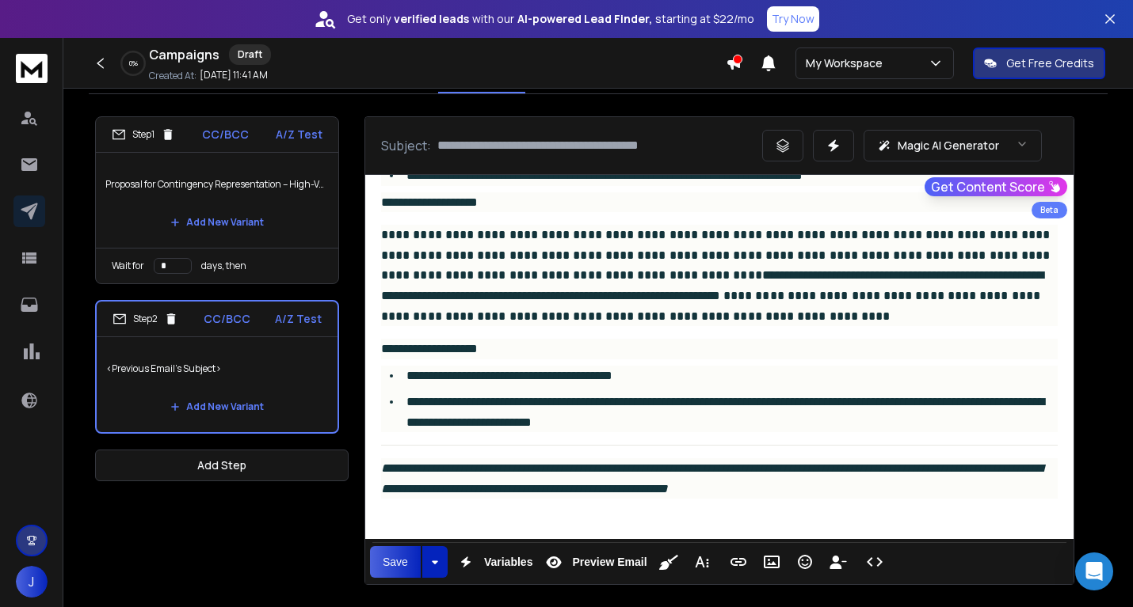
click at [870, 489] on p "**********" at bounding box center [719, 479] width 676 height 40
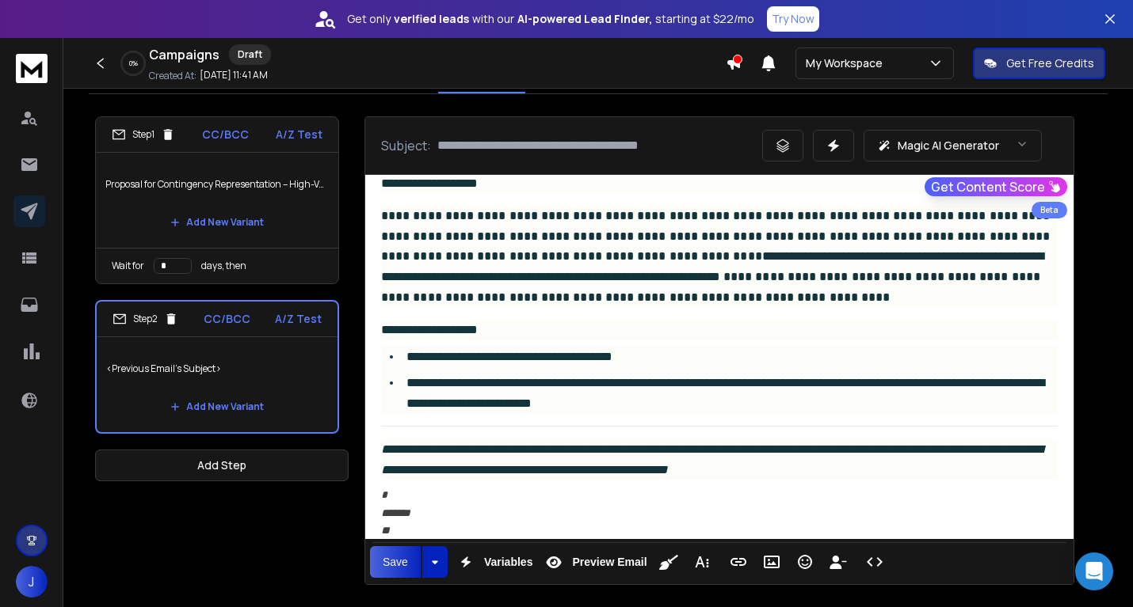
scroll to position [0, 0]
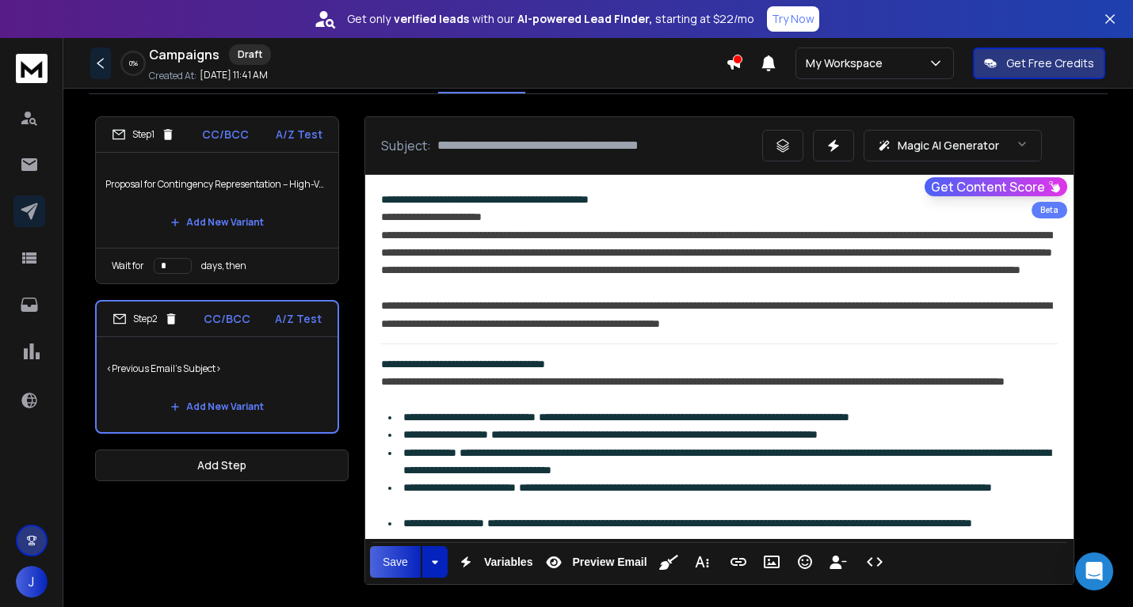
click at [98, 58] on icon at bounding box center [100, 63] width 14 height 14
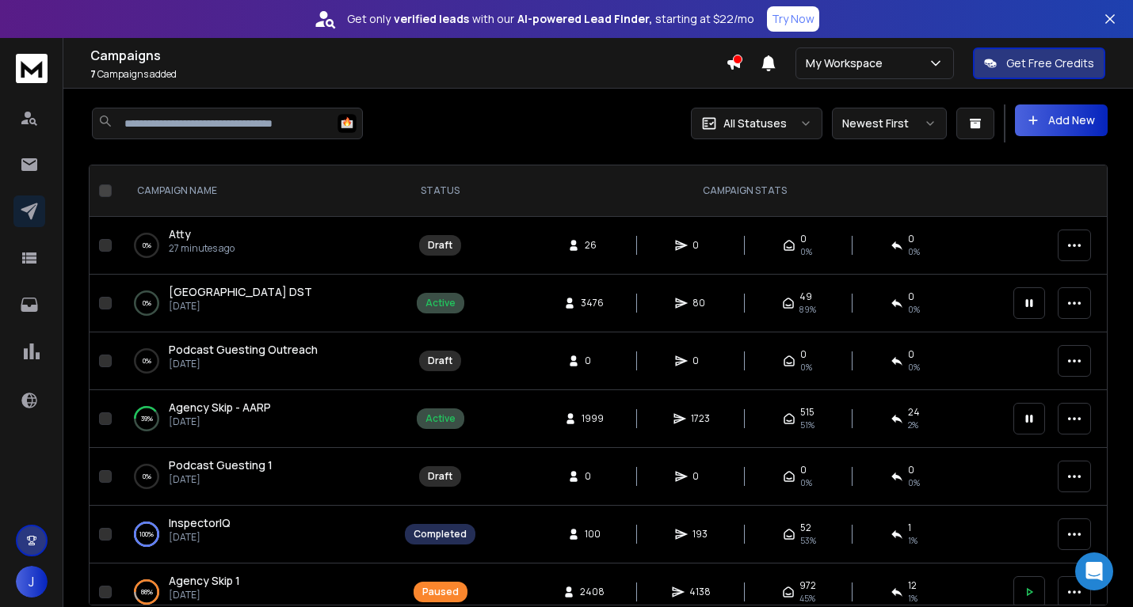
click at [195, 239] on h1 "Atty" at bounding box center [202, 235] width 66 height 16
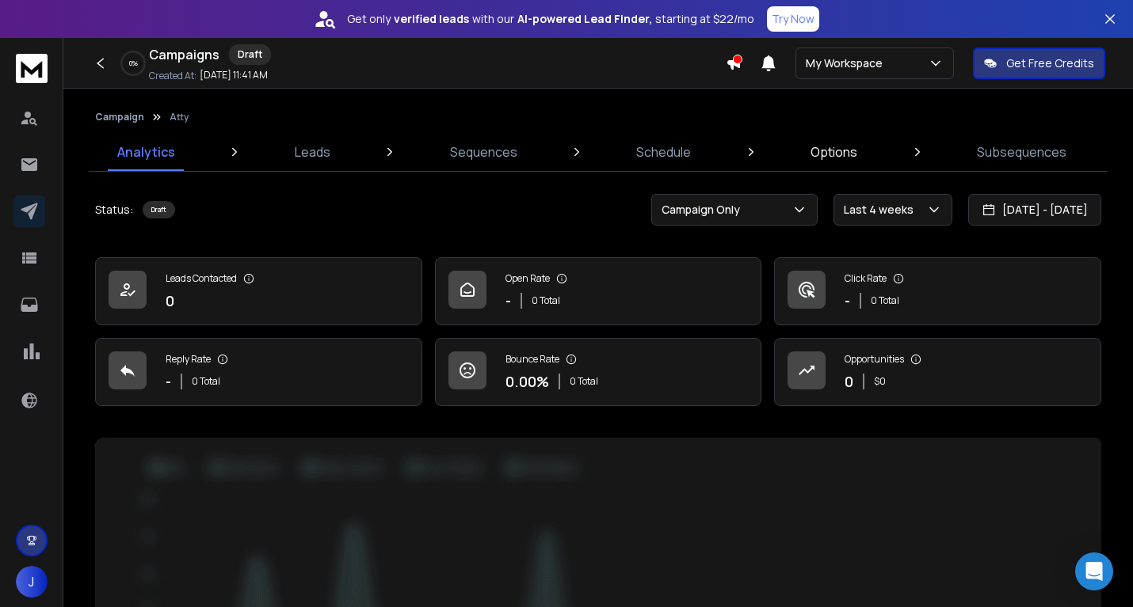
click at [837, 154] on p "Options" at bounding box center [833, 152] width 47 height 19
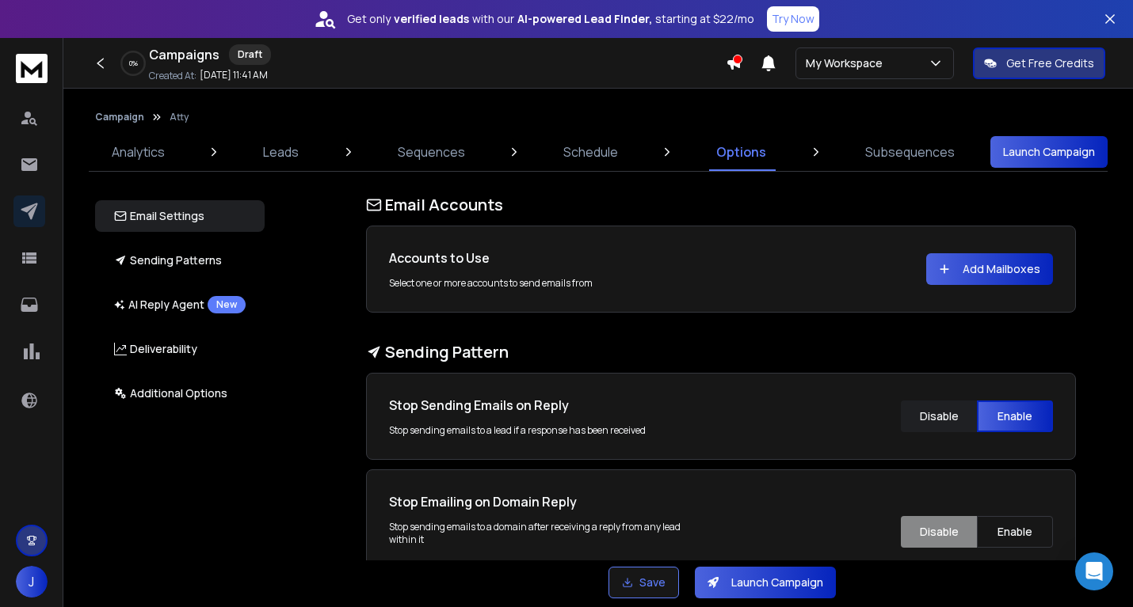
click at [980, 273] on button "Add Mailboxes" at bounding box center [989, 269] width 127 height 32
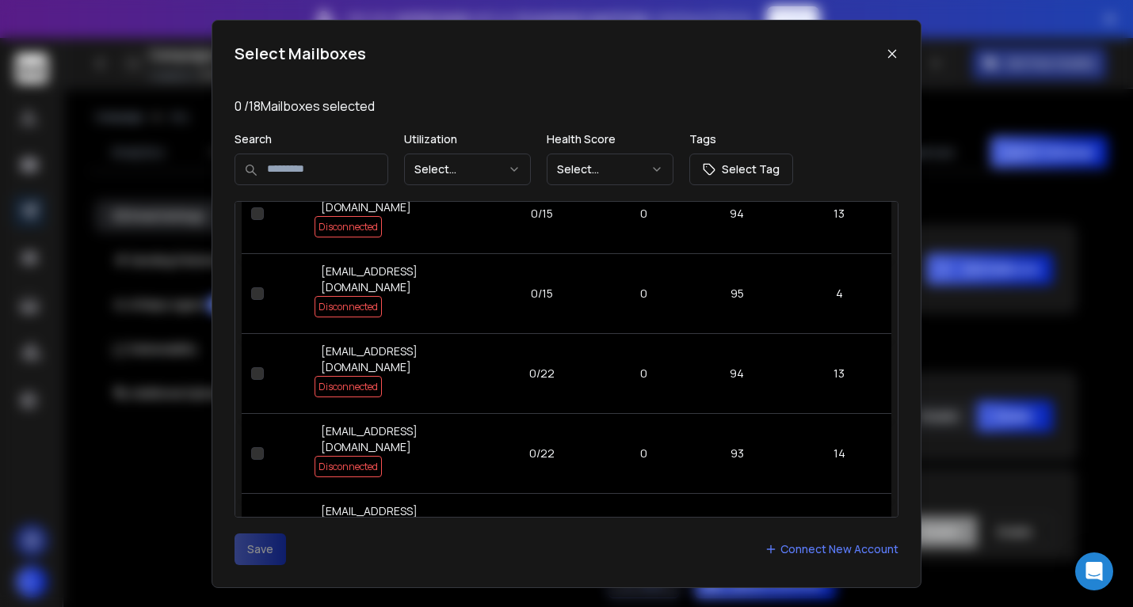
scroll to position [864, 0]
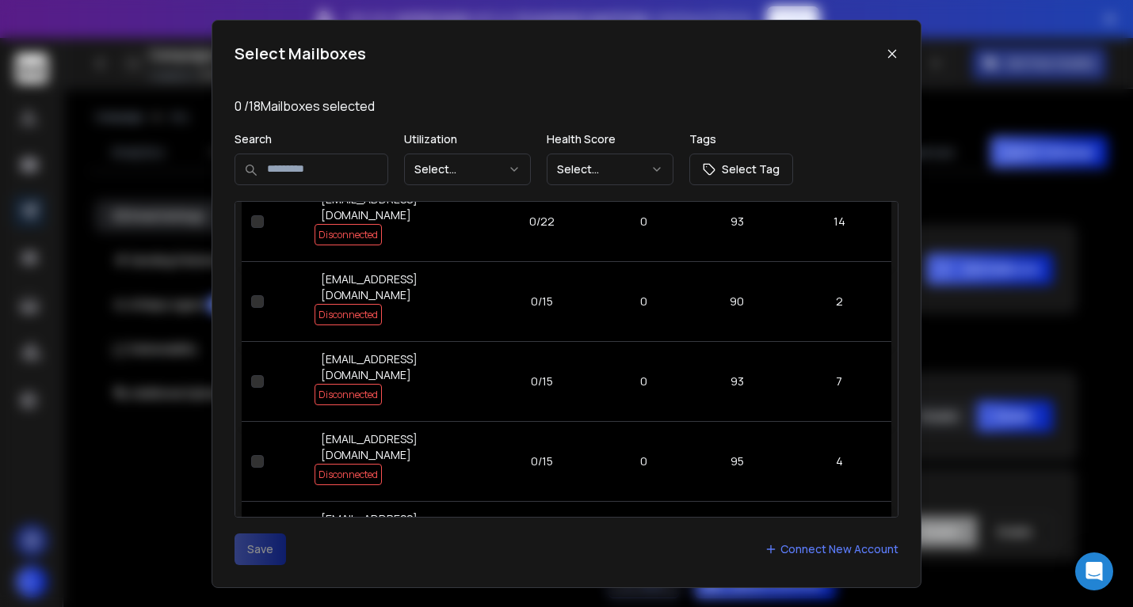
click at [263, 557] on button "Save" at bounding box center [259, 550] width 51 height 32
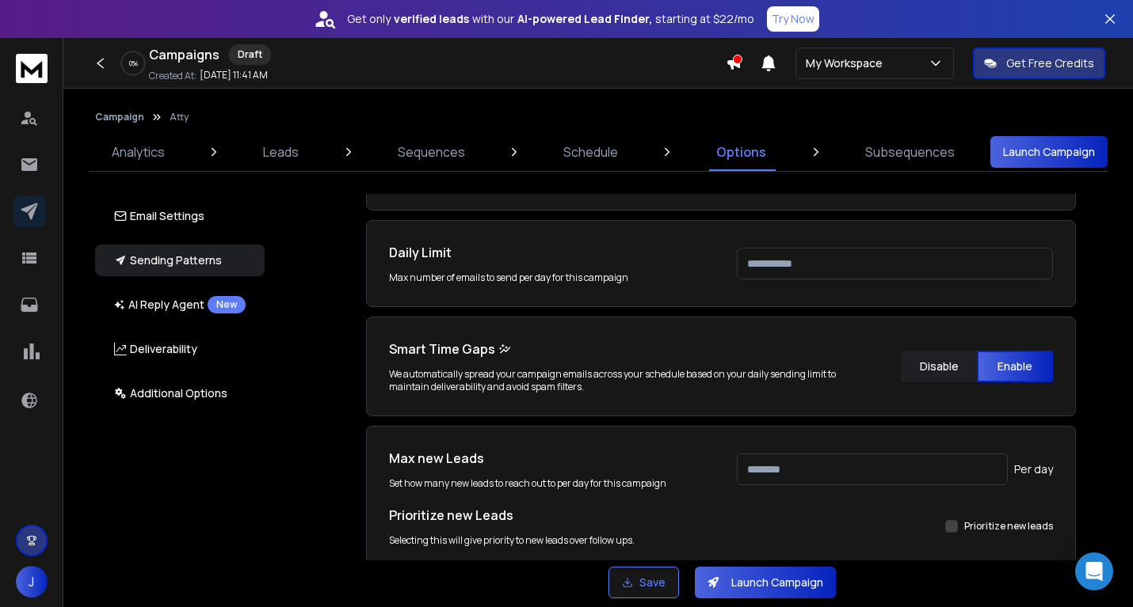
scroll to position [0, 0]
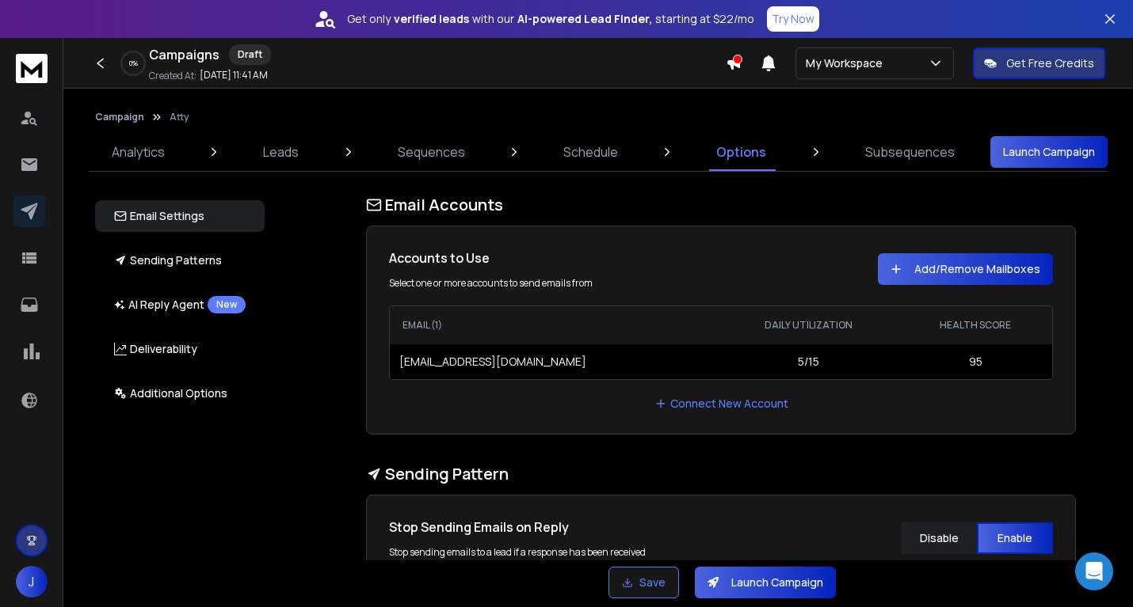
click at [744, 581] on button "Launch Campaign" at bounding box center [765, 583] width 141 height 32
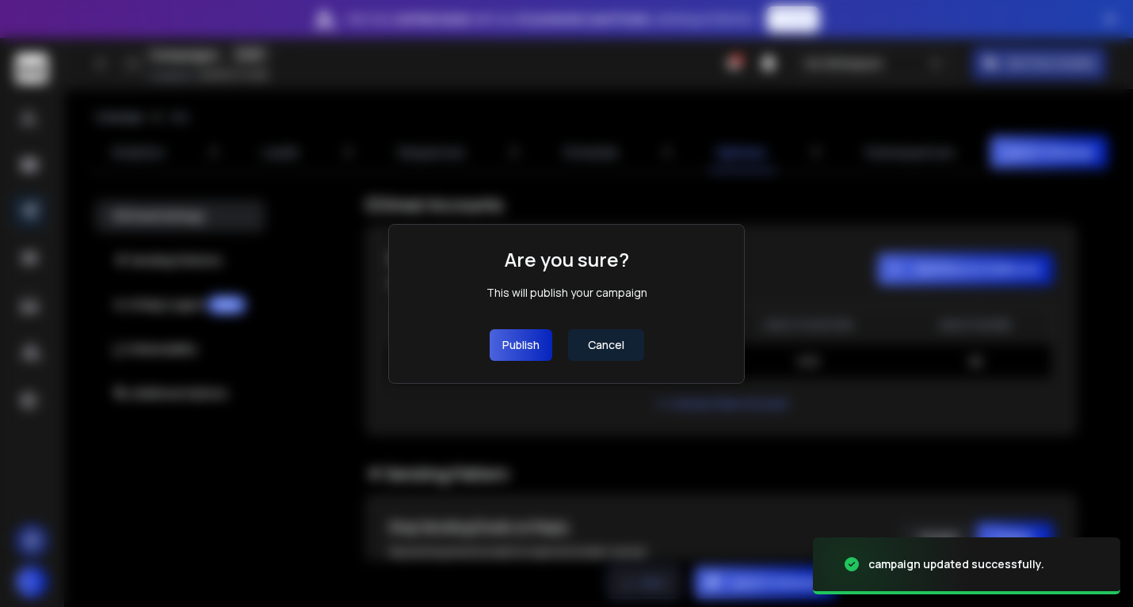
click at [543, 350] on button "Publish" at bounding box center [520, 345] width 63 height 32
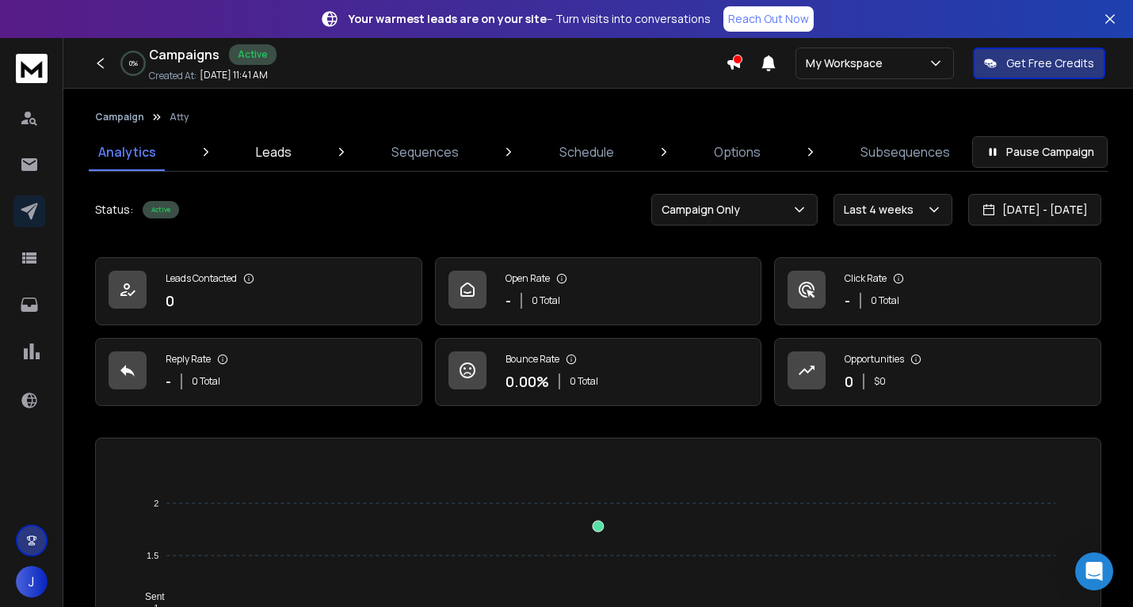
click at [265, 149] on p "Leads" at bounding box center [274, 152] width 36 height 19
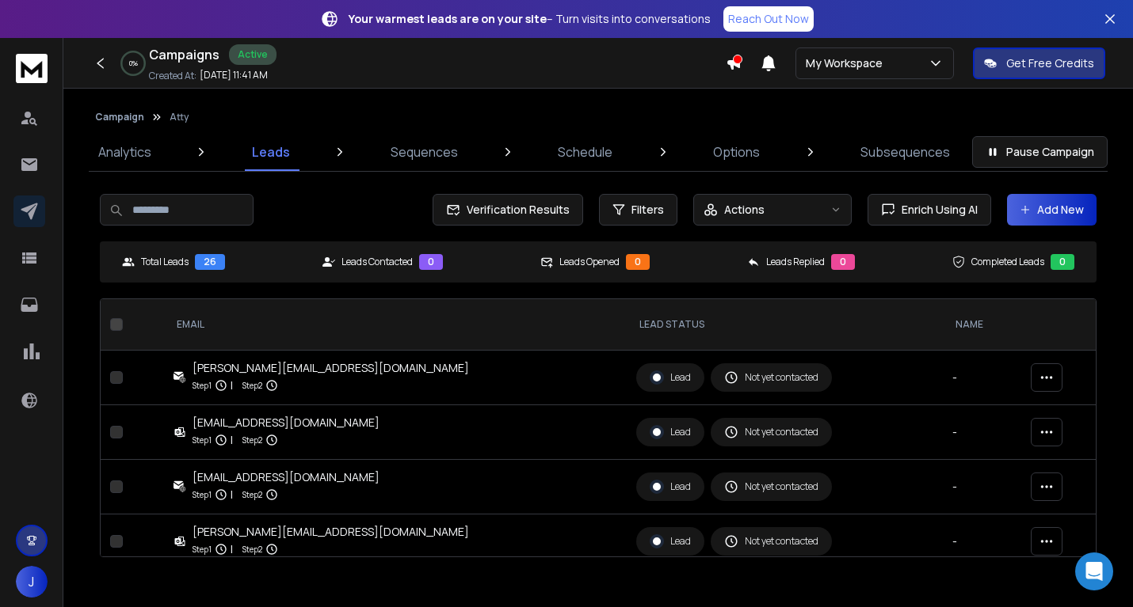
click at [1030, 214] on icon at bounding box center [1024, 209] width 11 height 11
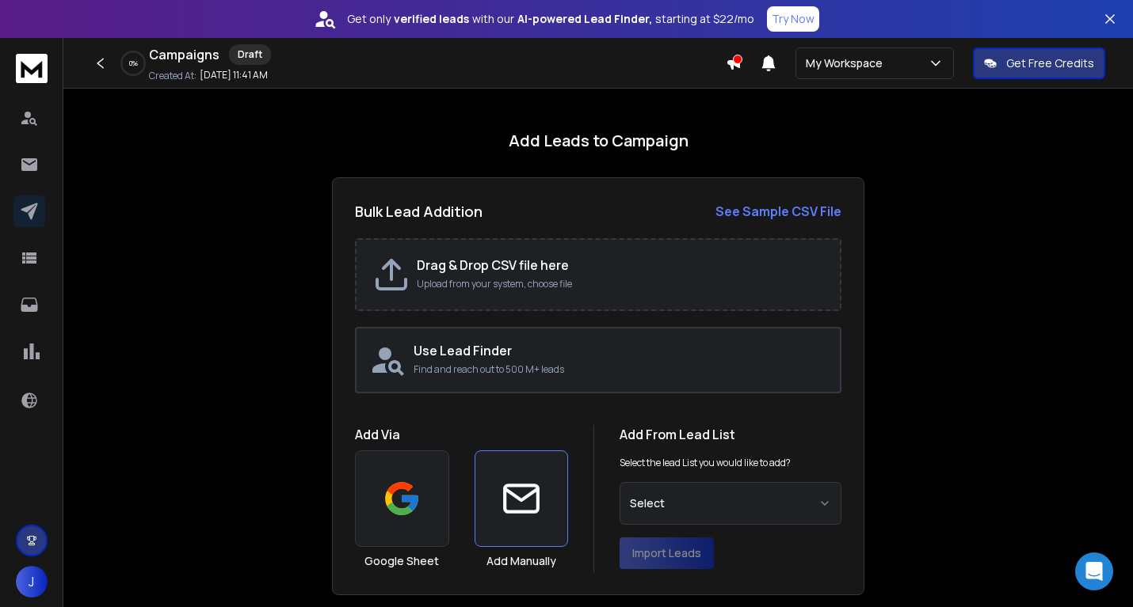
click at [501, 501] on icon at bounding box center [521, 499] width 40 height 48
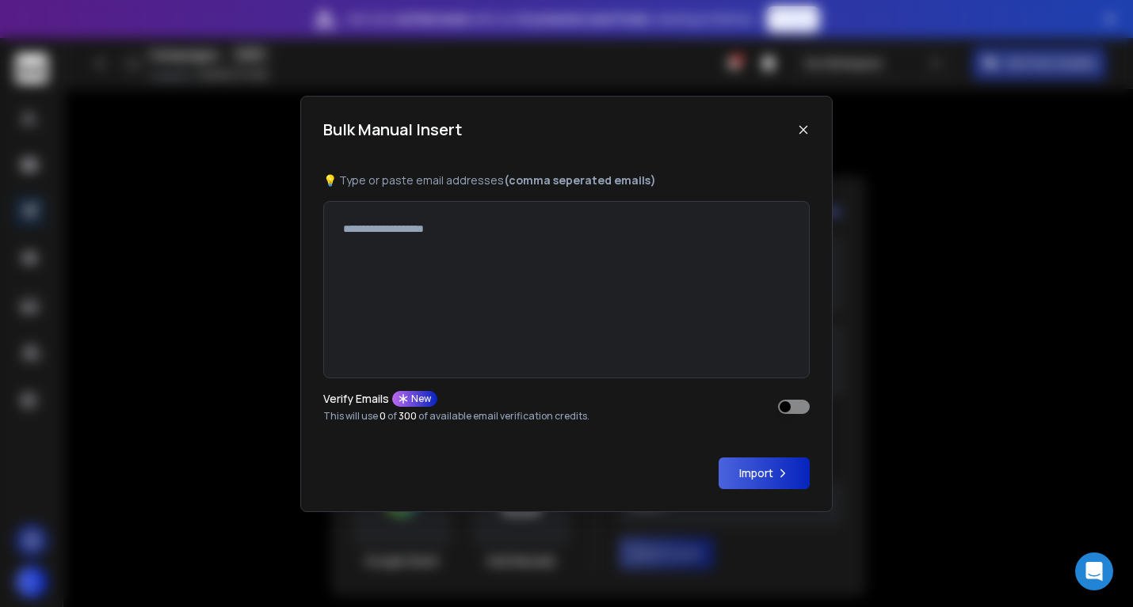
click at [390, 230] on textarea at bounding box center [566, 289] width 486 height 177
paste textarea "**********"
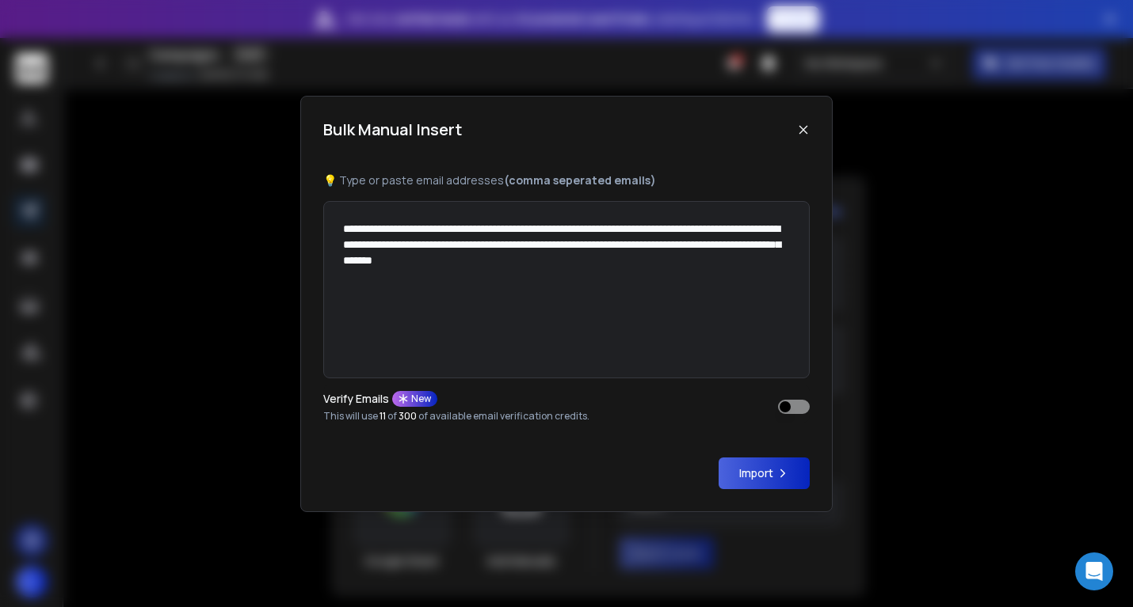
click at [761, 467] on button "Import" at bounding box center [763, 474] width 91 height 32
type textarea "**********"
click at [744, 467] on button "Import" at bounding box center [763, 474] width 91 height 32
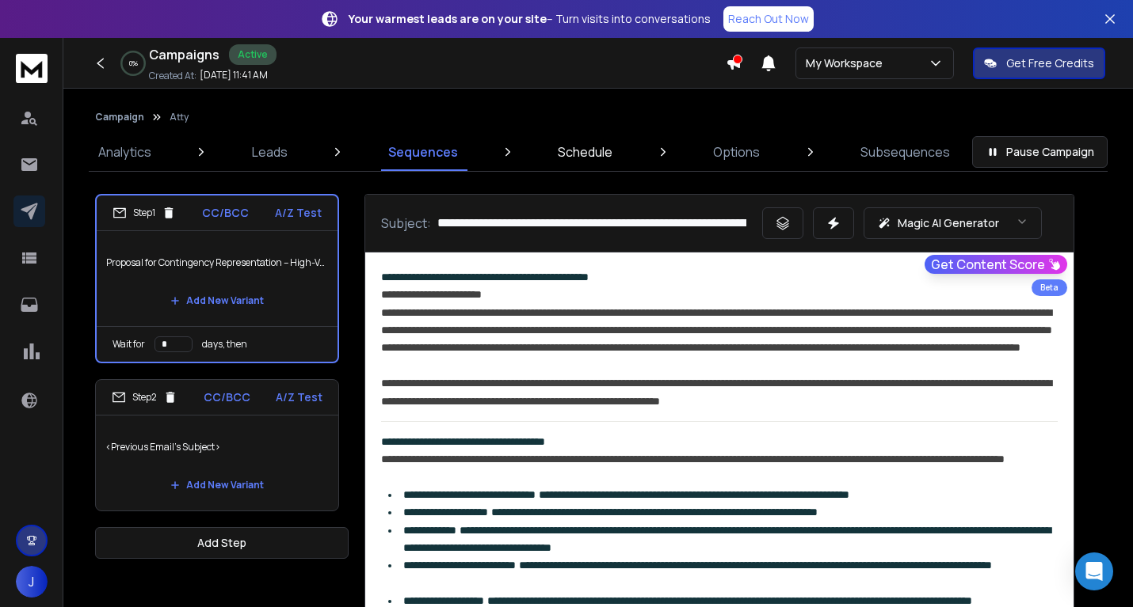
click at [601, 144] on p "Schedule" at bounding box center [585, 152] width 55 height 19
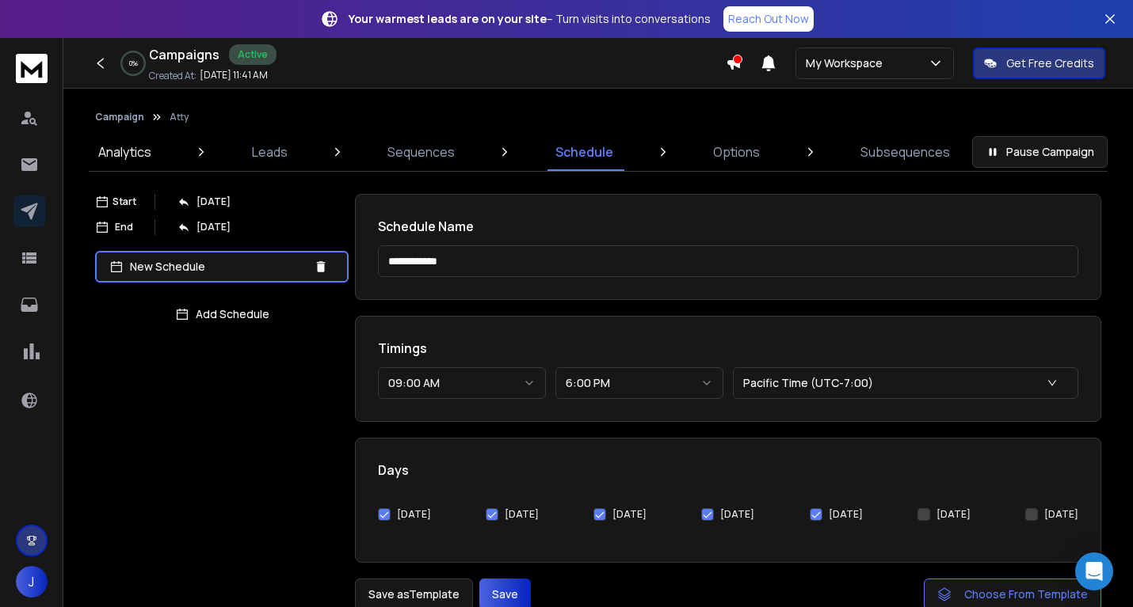
click at [127, 154] on p "Analytics" at bounding box center [124, 152] width 53 height 19
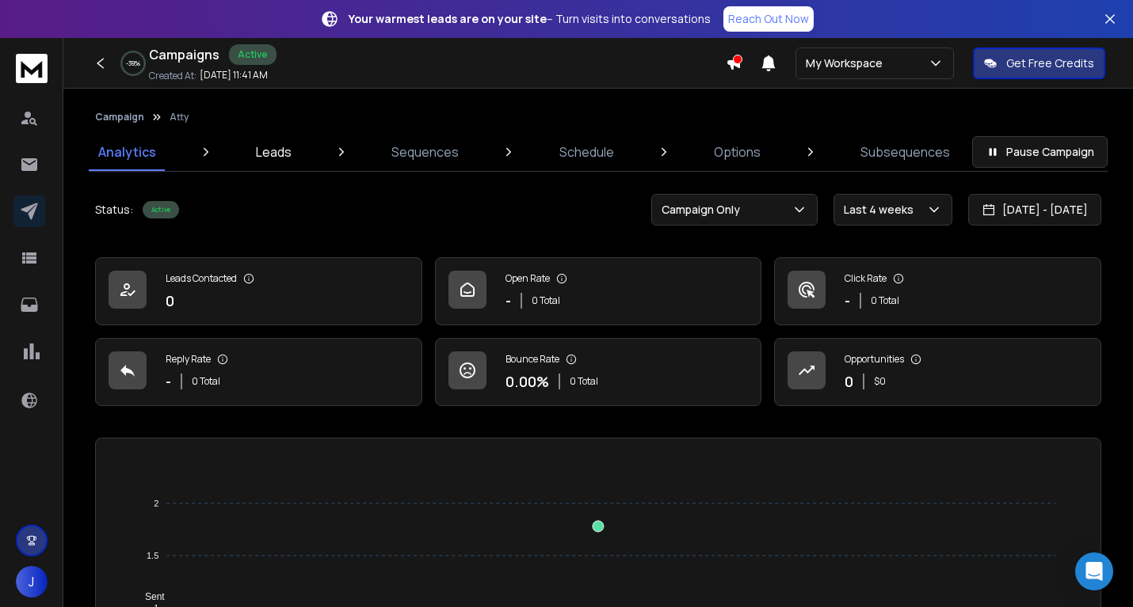
click at [272, 152] on p "Leads" at bounding box center [274, 152] width 36 height 19
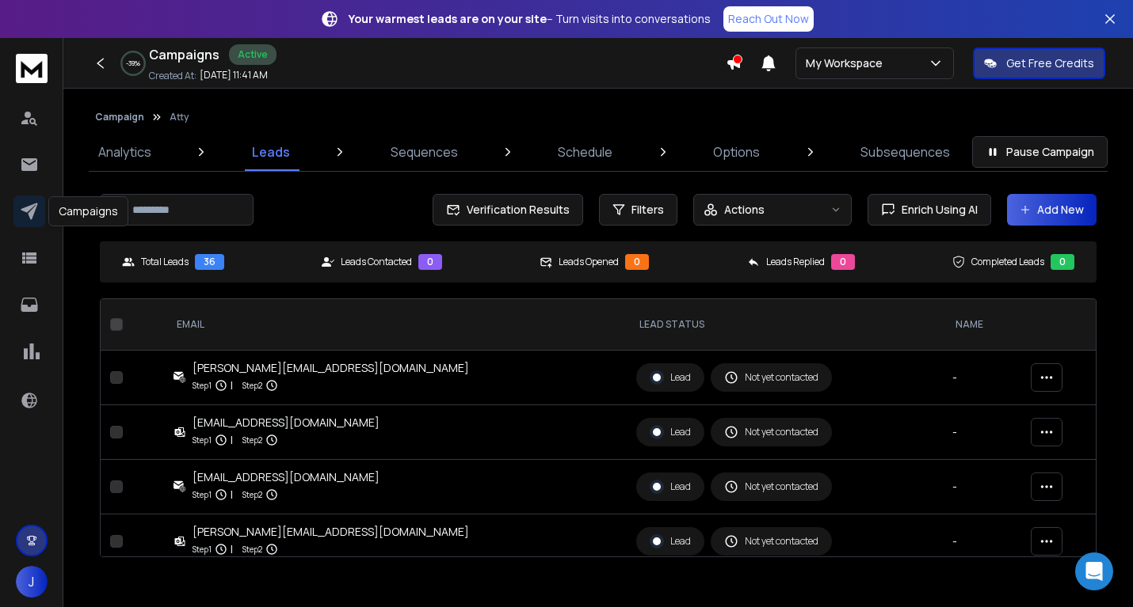
click at [26, 217] on icon at bounding box center [29, 211] width 19 height 19
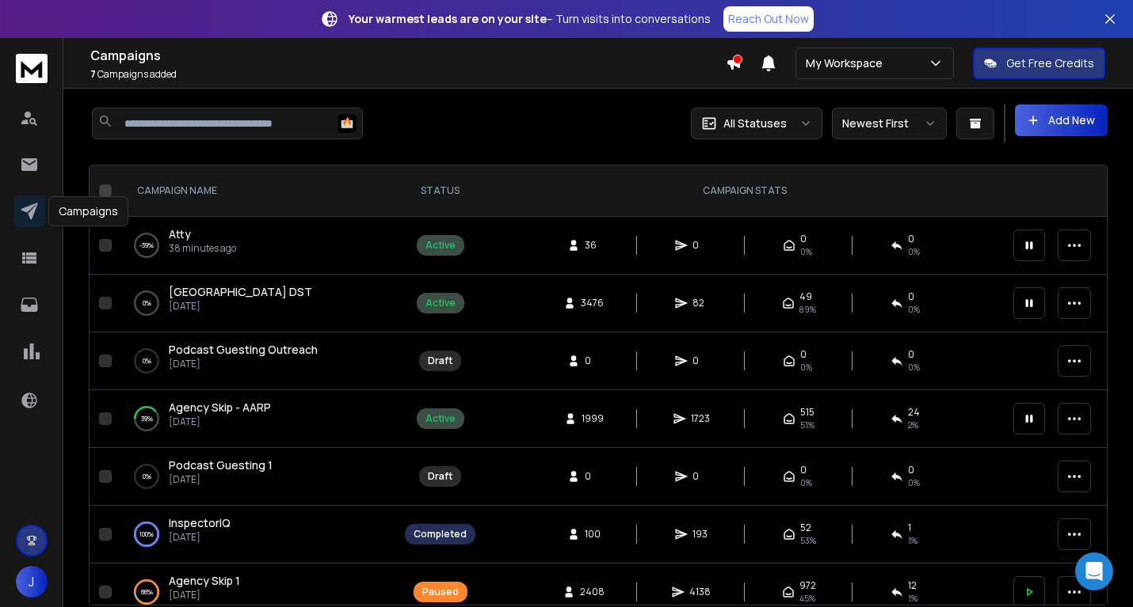
click at [257, 292] on span "[GEOGRAPHIC_DATA] DST" at bounding box center [240, 291] width 143 height 15
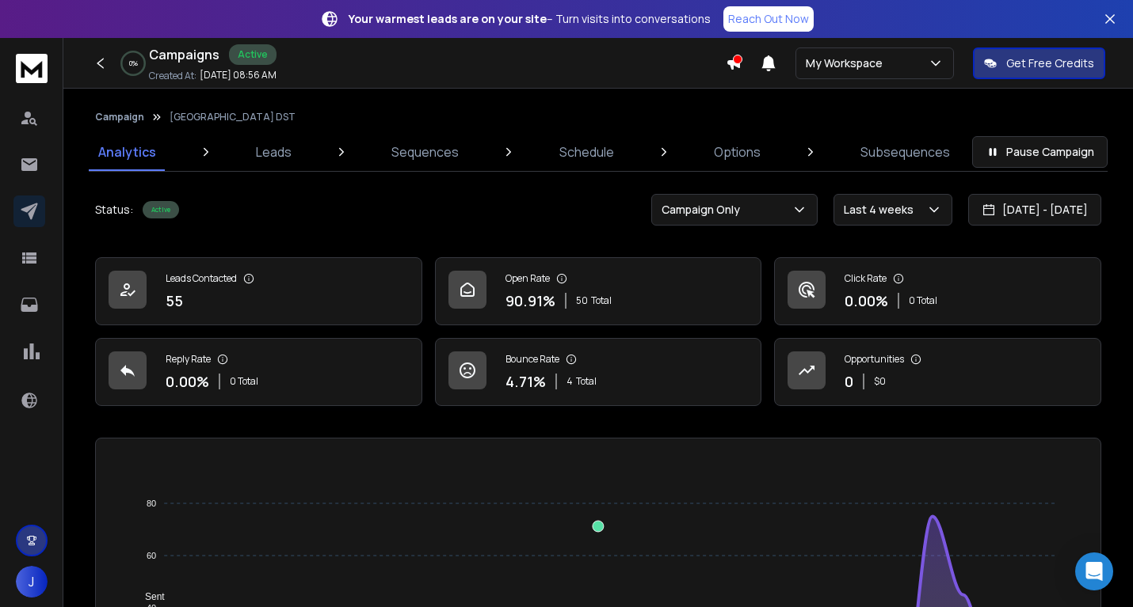
scroll to position [231, 0]
